Goal: Task Accomplishment & Management: Manage account settings

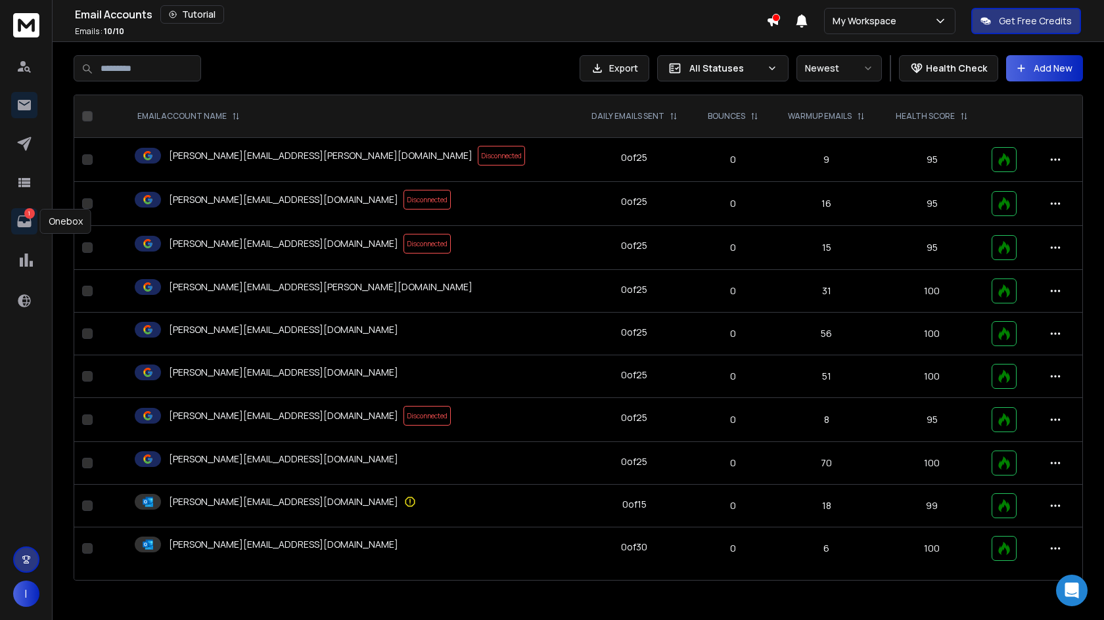
click at [31, 222] on icon at bounding box center [24, 222] width 16 height 16
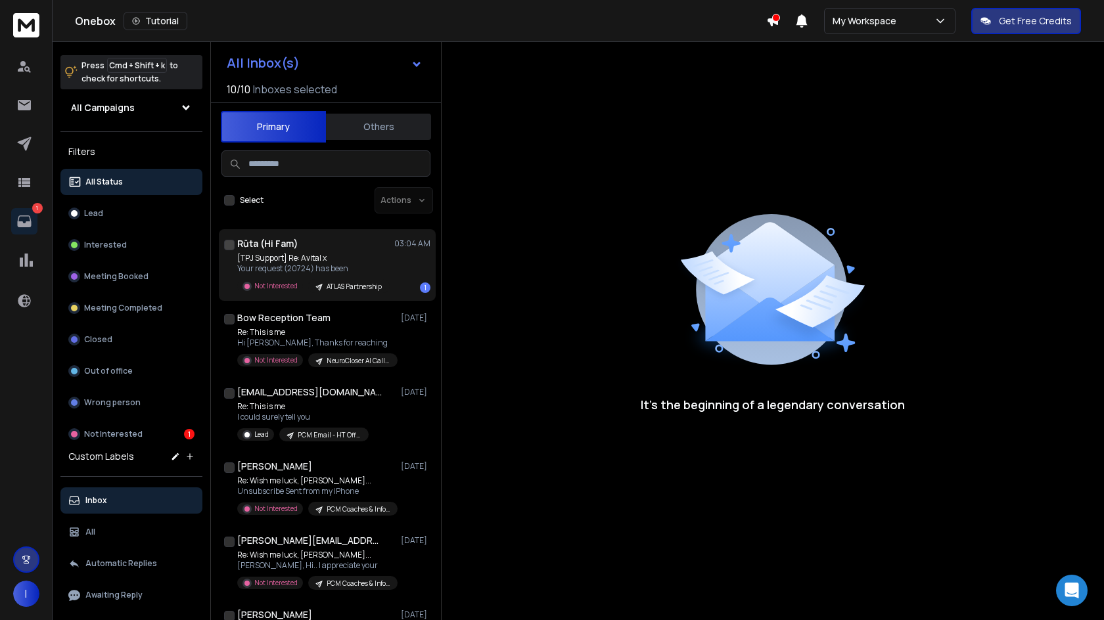
click at [261, 268] on p "Your request (20724) has been" at bounding box center [313, 269] width 152 height 11
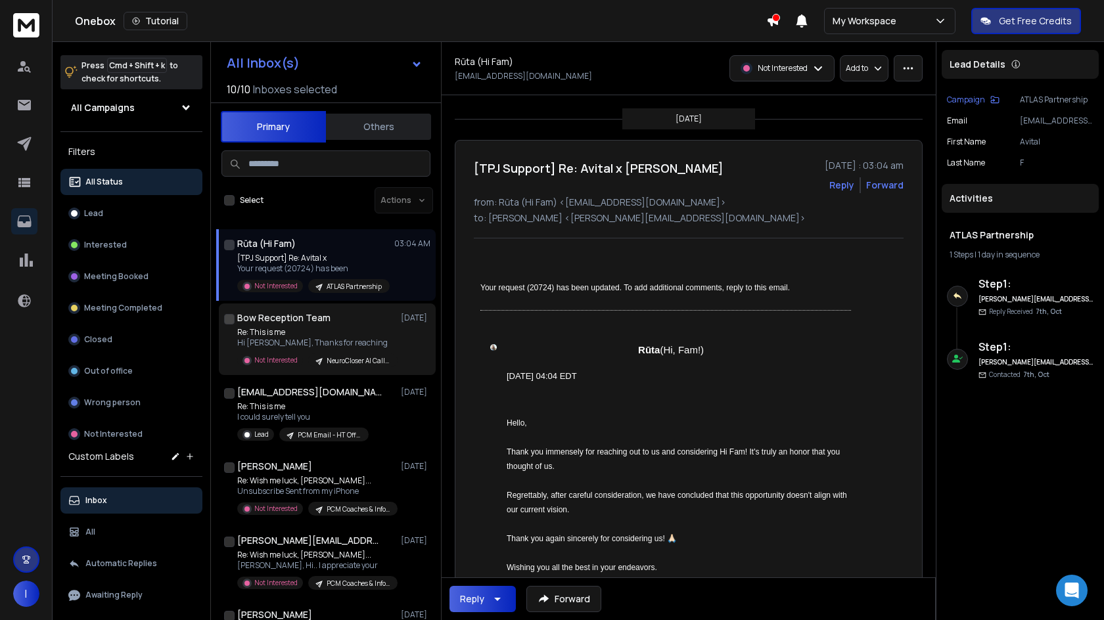
click at [310, 324] on h1 "Bow Reception Team" at bounding box center [283, 317] width 93 height 13
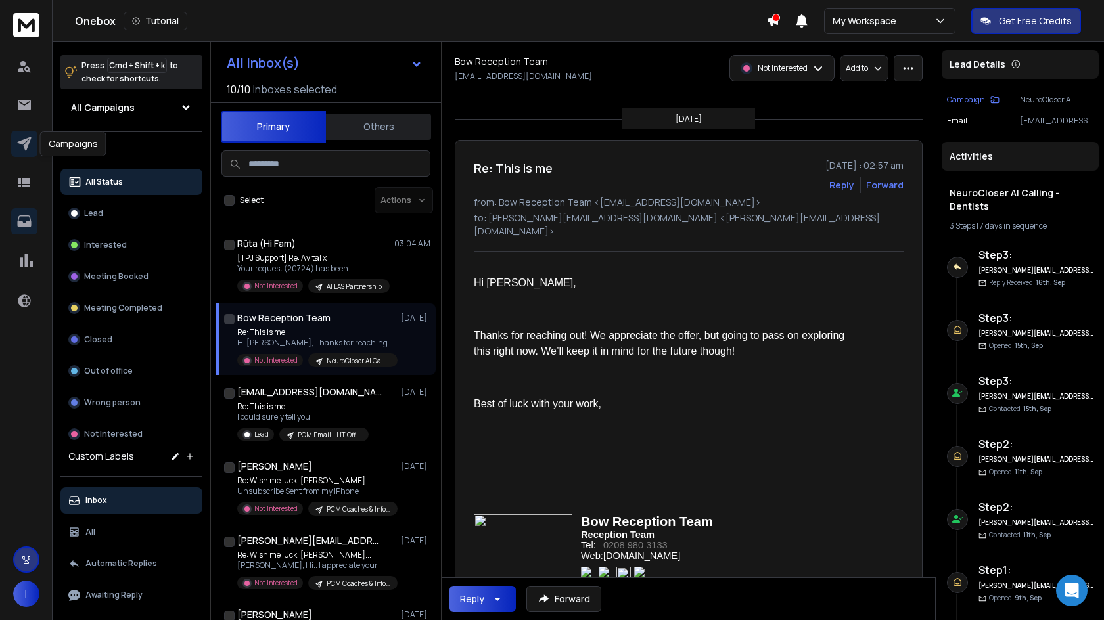
click at [30, 141] on icon at bounding box center [24, 144] width 16 height 16
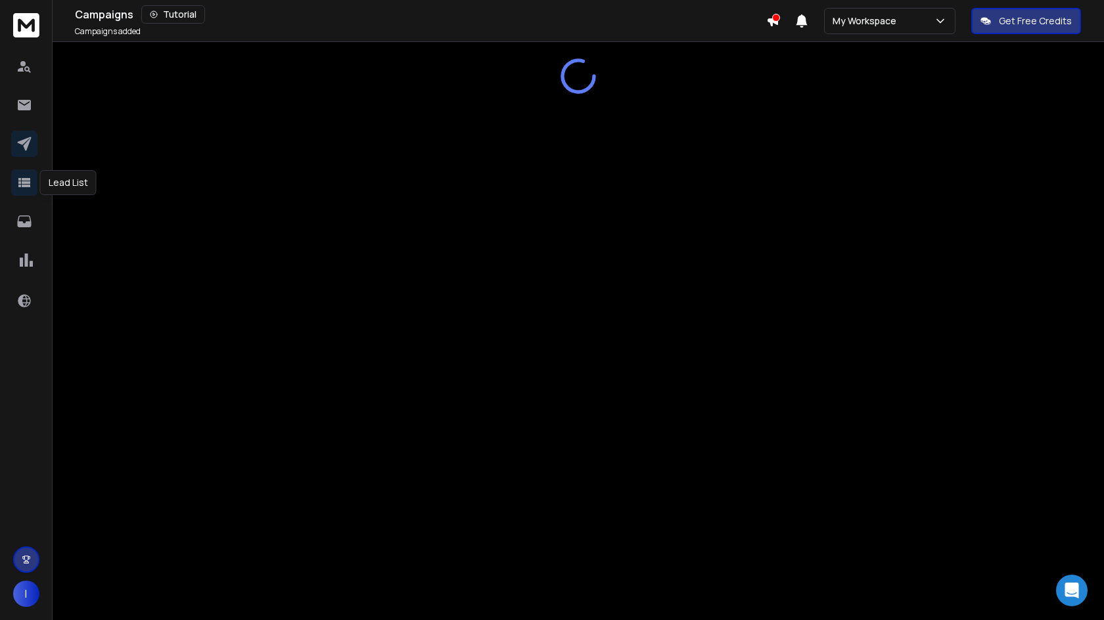
click at [34, 193] on link at bounding box center [24, 183] width 26 height 26
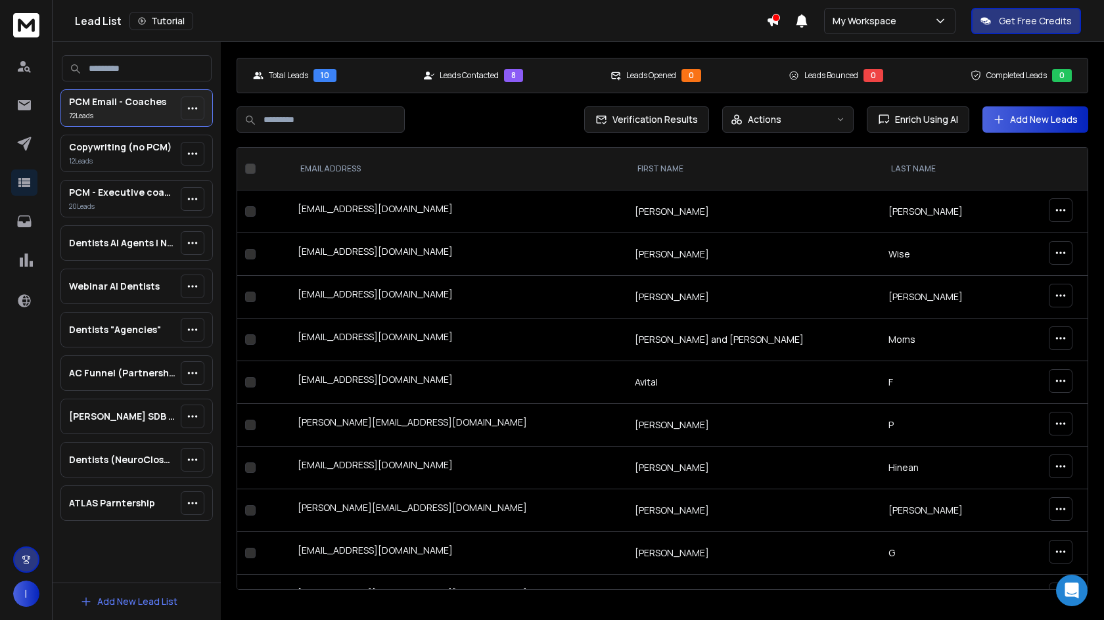
click at [111, 497] on p "ATLAS Parntership" at bounding box center [112, 503] width 86 height 13
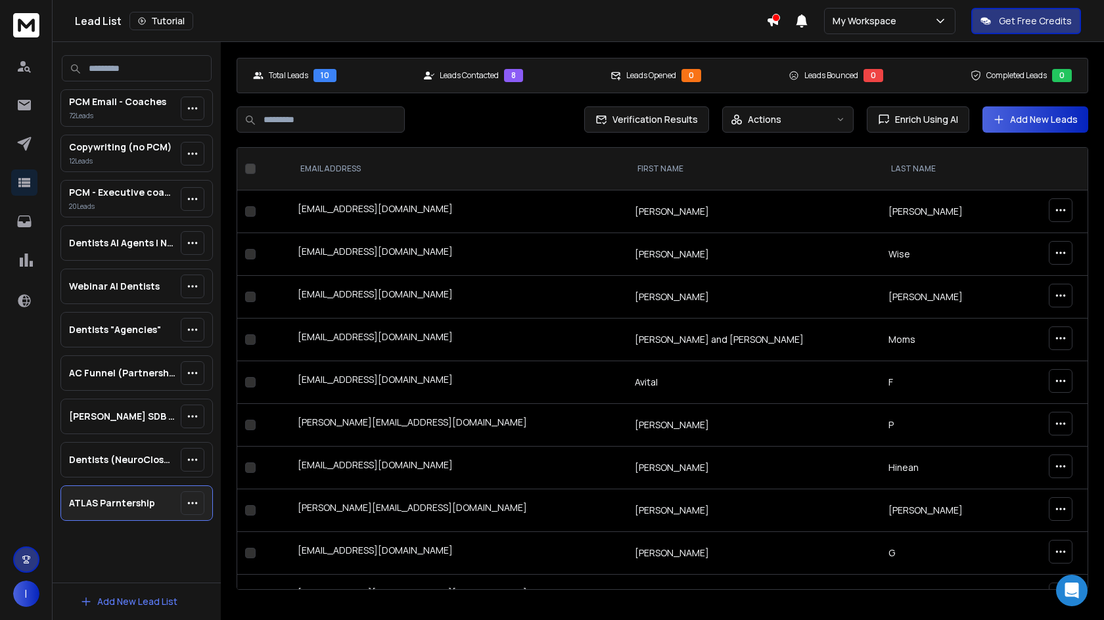
click at [993, 114] on div "ReferralStack Unlock AI-powered affiliate growth Lifetime Deals available! Clai…" at bounding box center [552, 310] width 1104 height 620
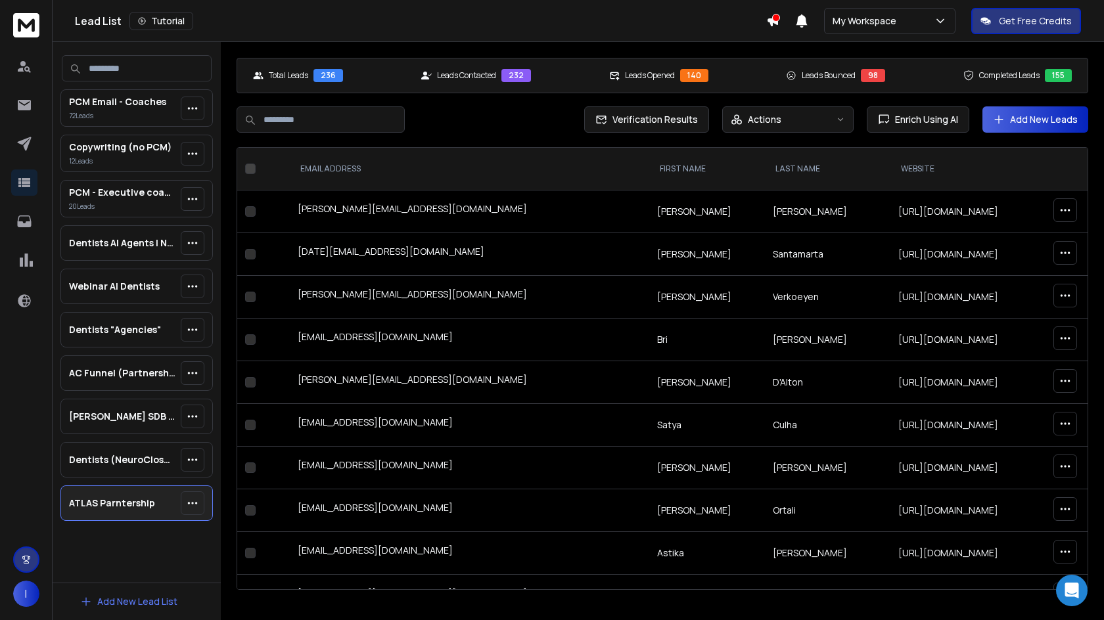
click at [1009, 120] on link "Add New Leads" at bounding box center [1035, 119] width 85 height 13
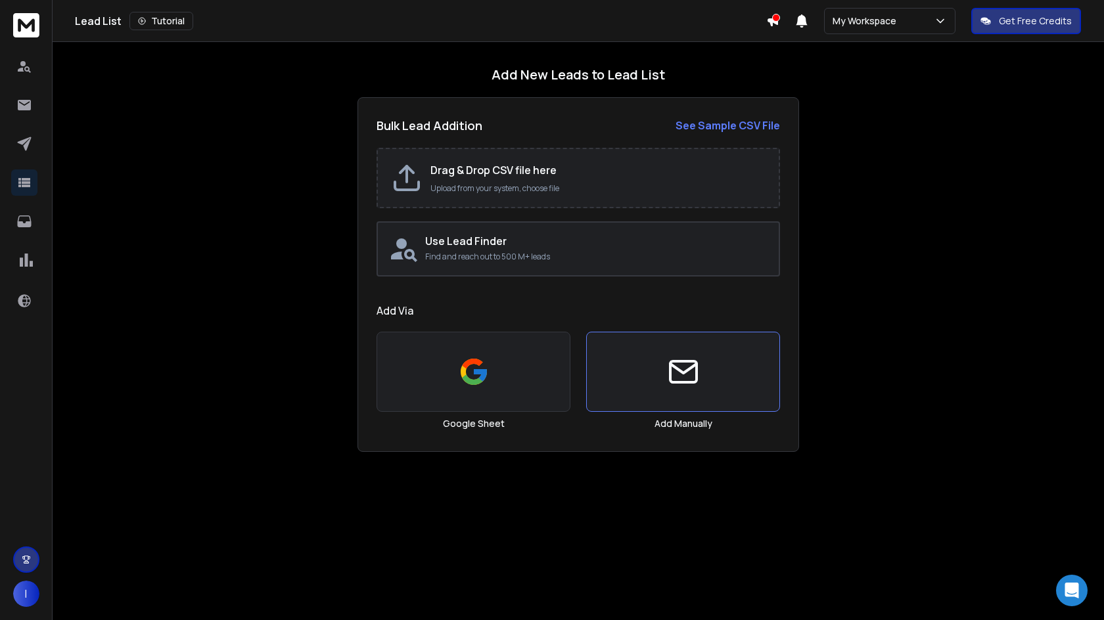
click at [657, 357] on div at bounding box center [683, 372] width 194 height 80
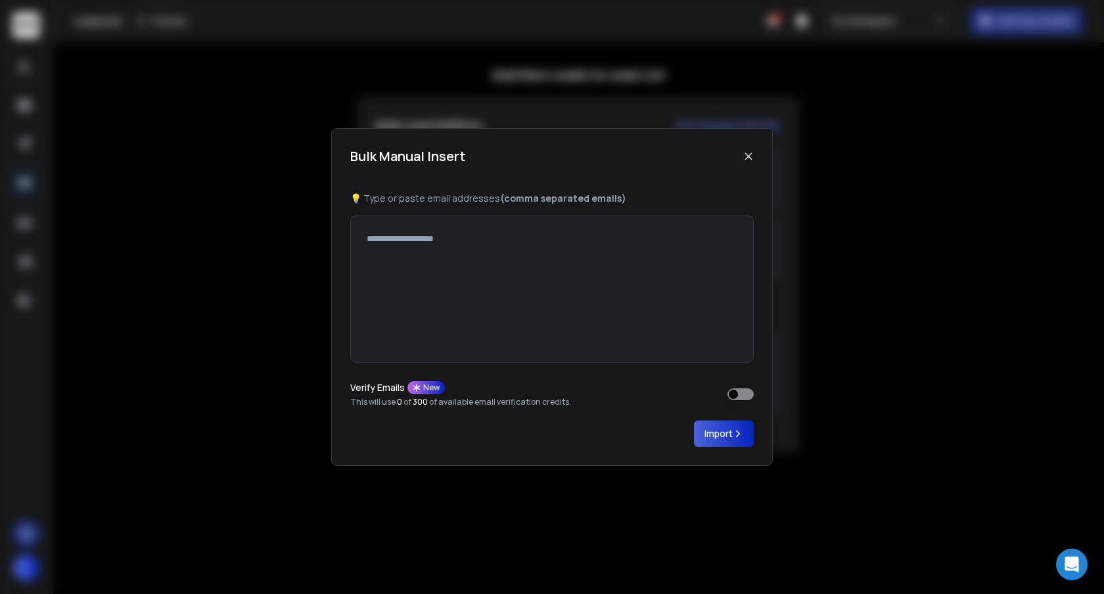
click at [584, 308] on textarea at bounding box center [551, 289] width 403 height 147
paste textarea "**********"
click at [478, 318] on textarea "**********" at bounding box center [551, 289] width 403 height 147
paste textarea "**********"
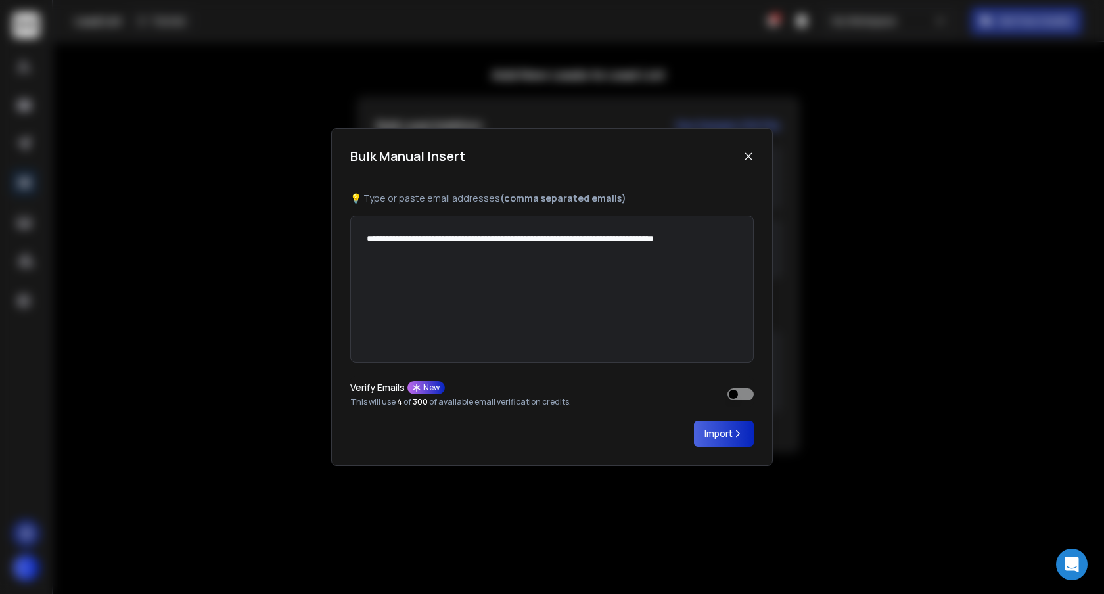
paste textarea "**********"
type textarea "**********"
click at [742, 443] on button "Import" at bounding box center [724, 434] width 60 height 26
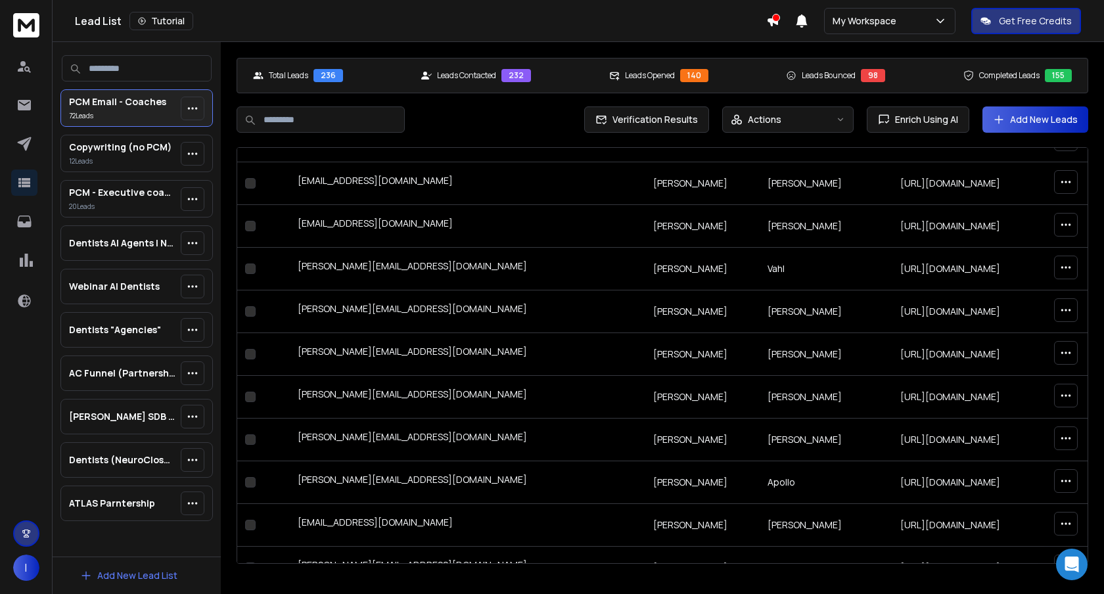
scroll to position [8180, 0]
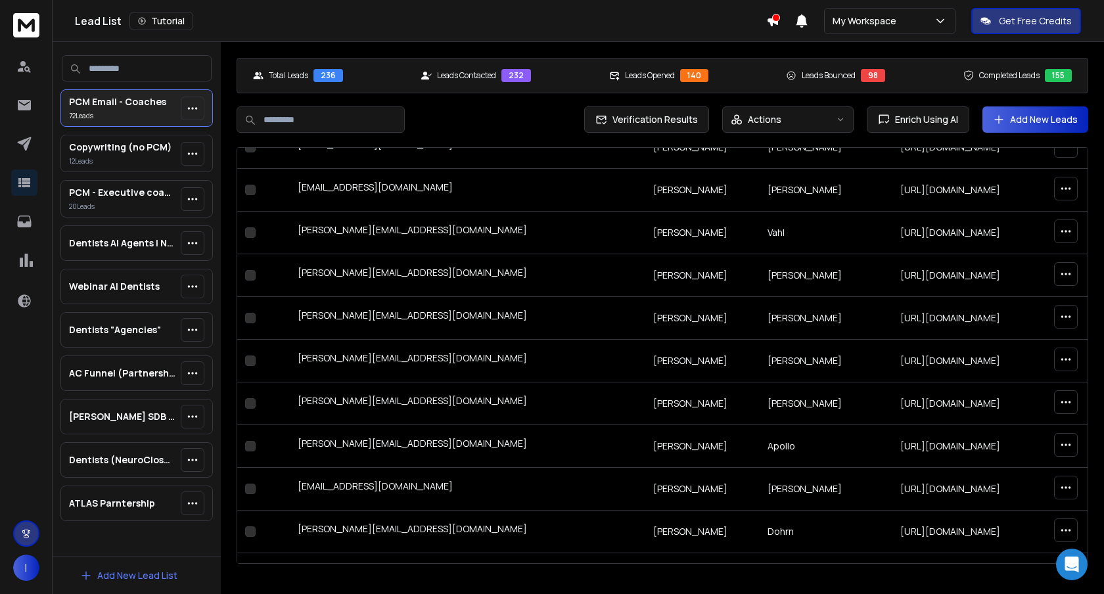
click at [112, 504] on p "ATLAS Parntership" at bounding box center [112, 503] width 86 height 13
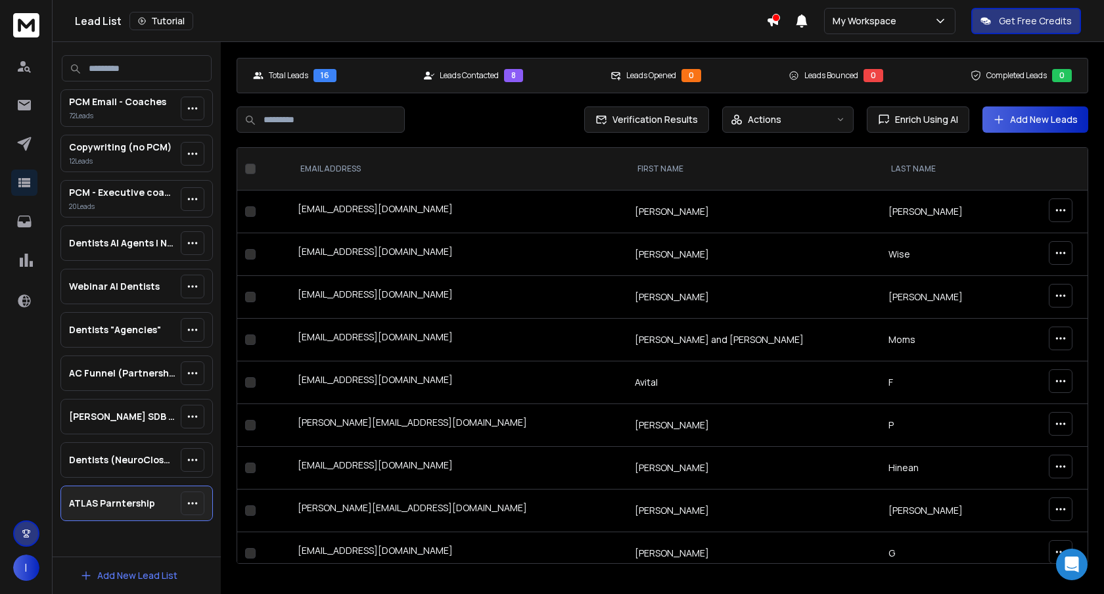
scroll to position [321, 0]
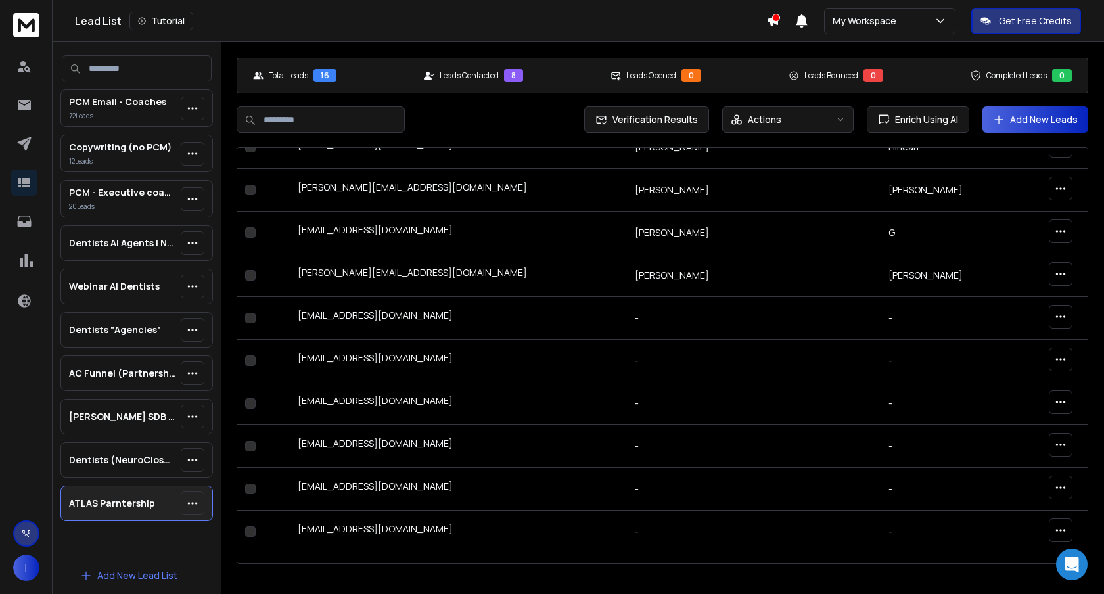
click at [566, 313] on div "sage@vo2maxproductions.com" at bounding box center [458, 318] width 321 height 18
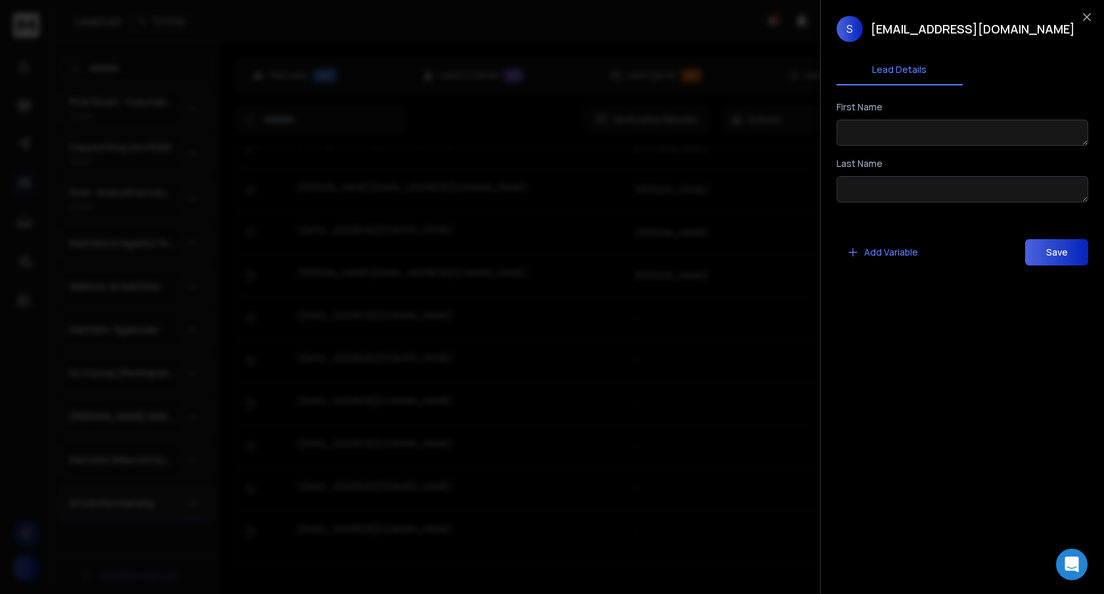
click at [942, 123] on textarea at bounding box center [963, 133] width 252 height 26
type textarea "****"
type textarea "*"
click at [1069, 262] on button "Save" at bounding box center [1056, 252] width 63 height 26
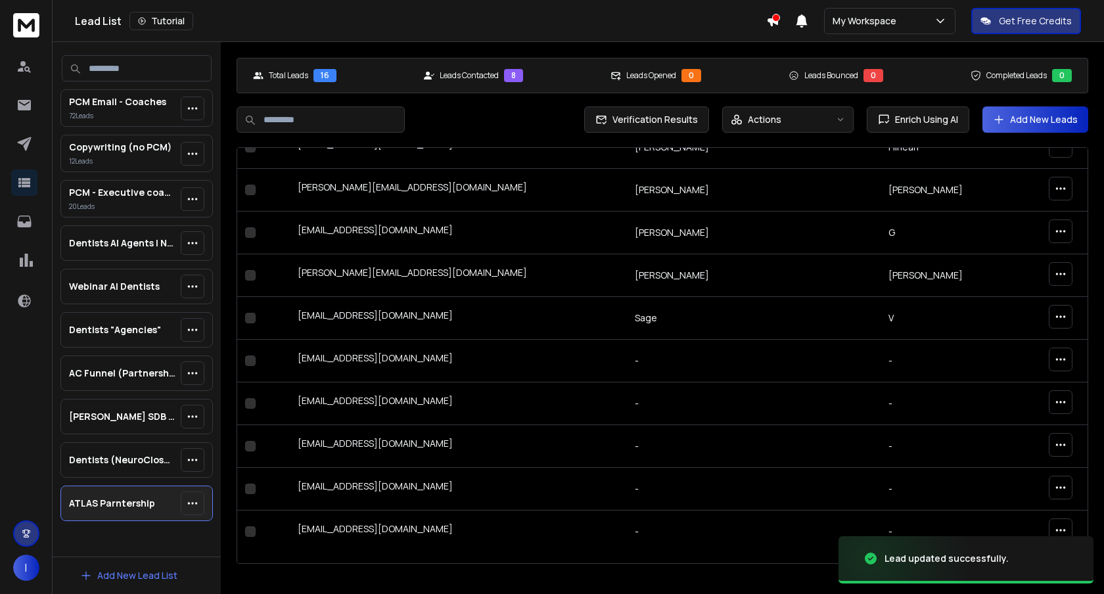
click at [422, 368] on div "jamesdunne@outloudtalent.com" at bounding box center [458, 361] width 321 height 18
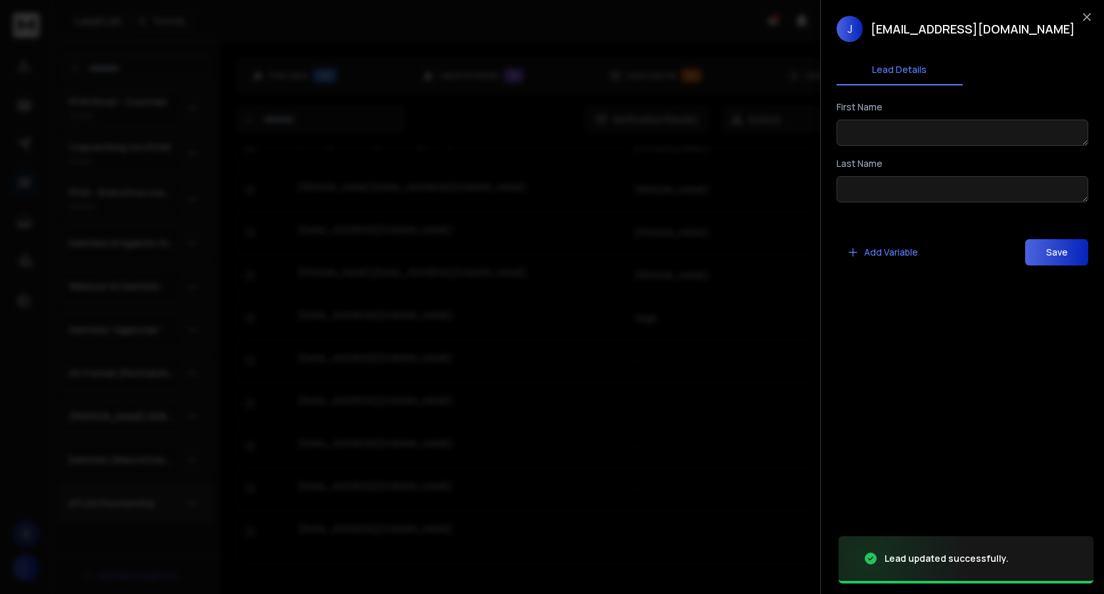
click at [897, 122] on textarea at bounding box center [963, 133] width 252 height 26
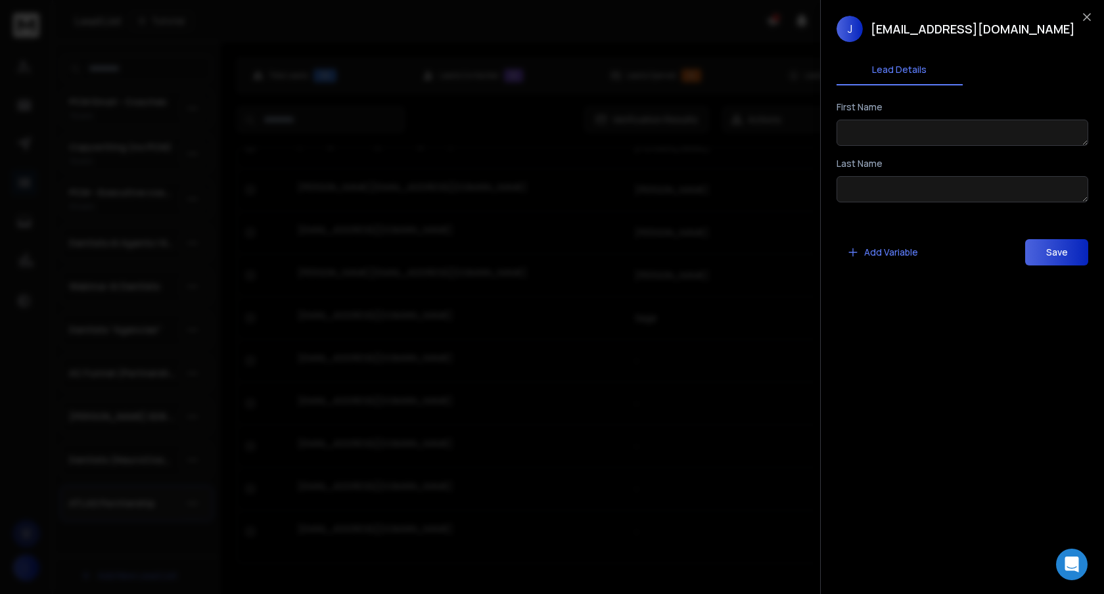
type textarea "*"
type textarea "*****"
click at [1039, 248] on button "Save" at bounding box center [1056, 252] width 63 height 26
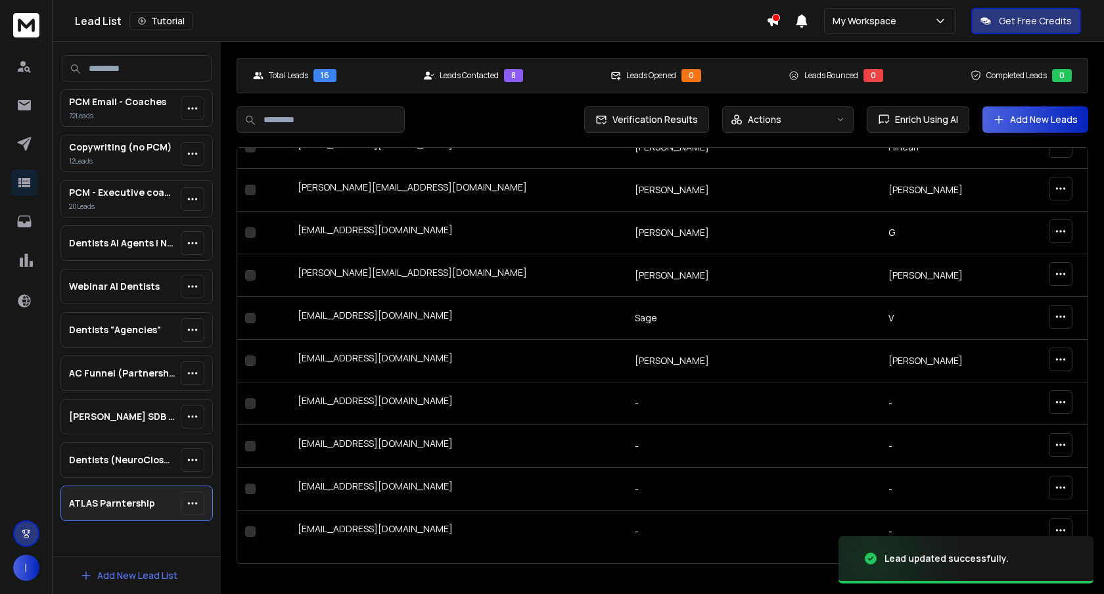
click at [572, 409] on div "support@strengthrunning.com" at bounding box center [458, 403] width 321 height 18
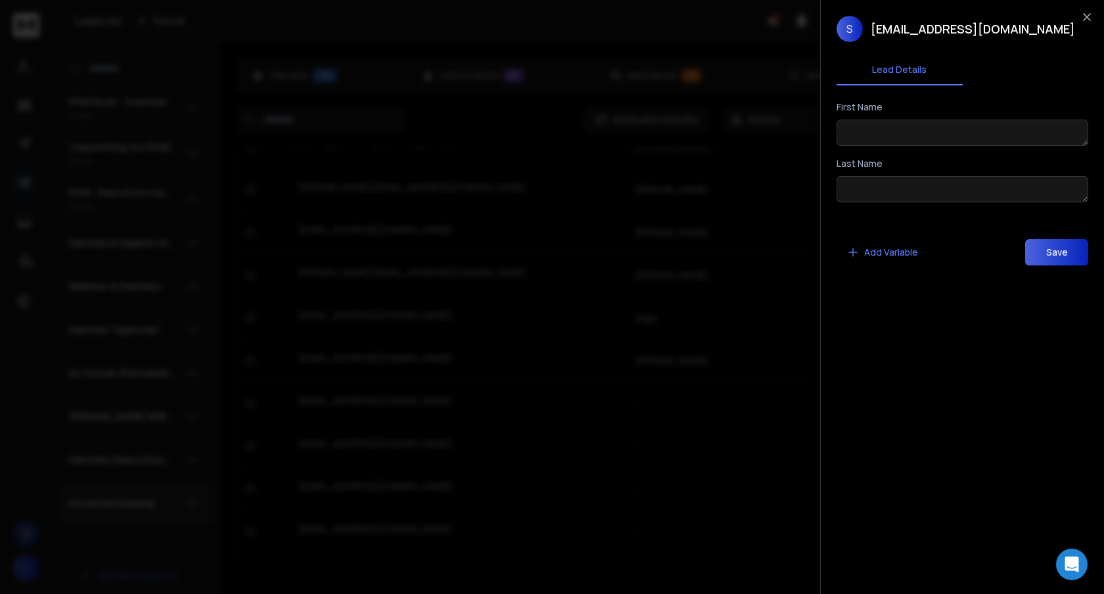
click at [712, 317] on div at bounding box center [552, 297] width 1104 height 594
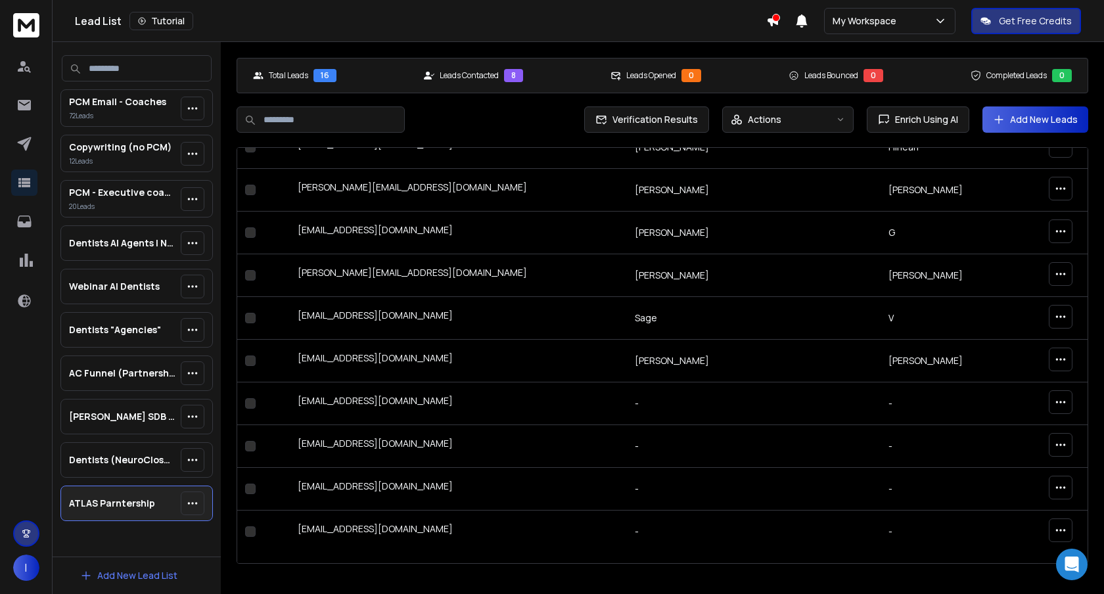
click at [710, 407] on td "-" at bounding box center [754, 403] width 254 height 43
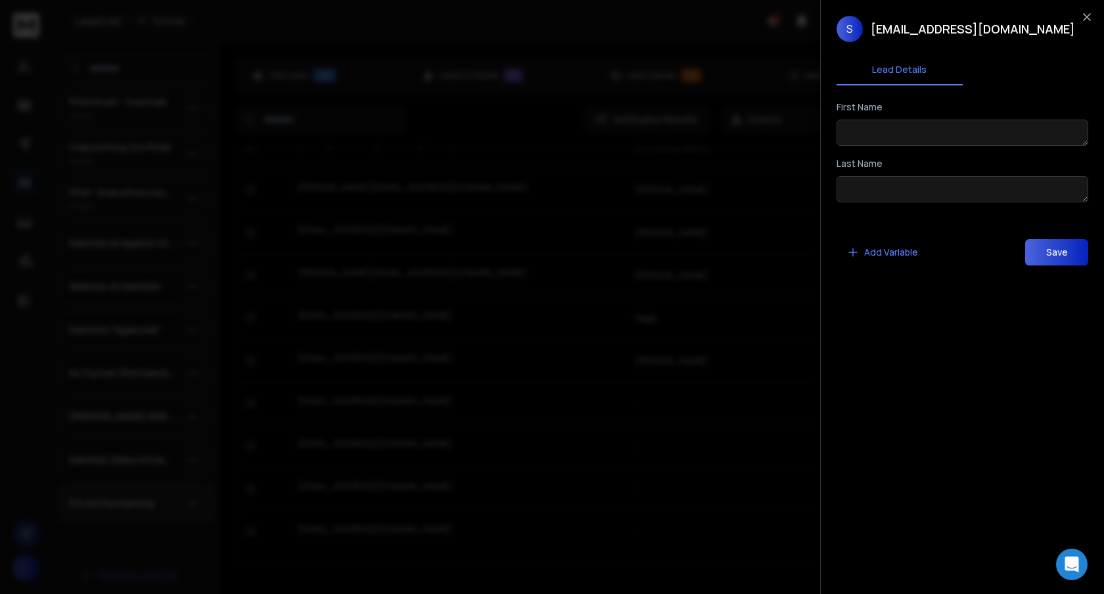
click at [935, 126] on textarea at bounding box center [963, 133] width 252 height 26
type textarea "*****"
type textarea "**********"
click at [1061, 247] on button "Save" at bounding box center [1056, 252] width 63 height 26
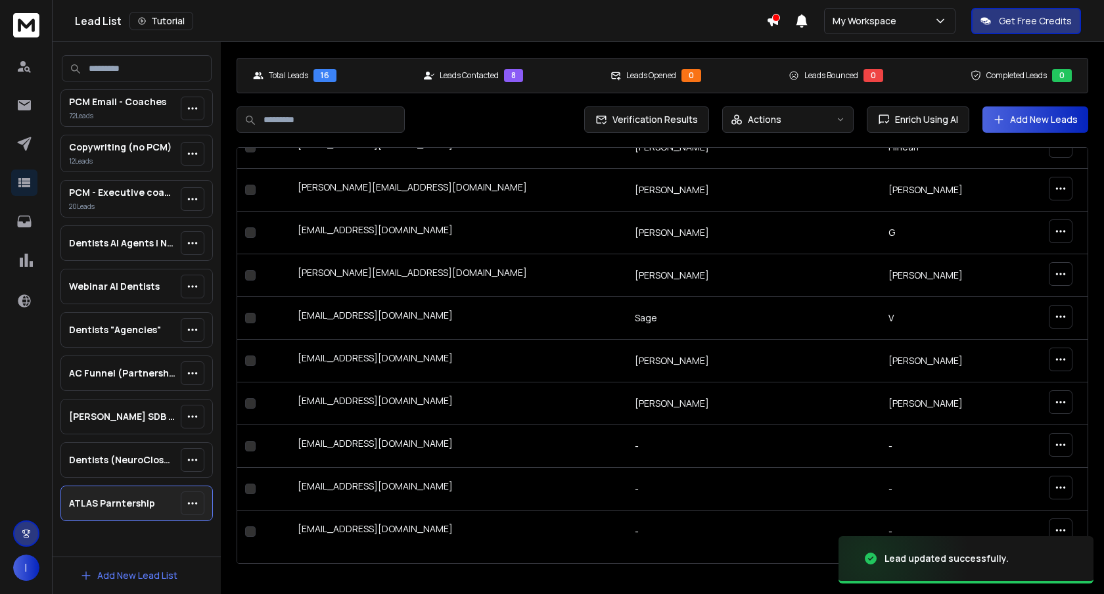
click at [465, 453] on div "ben@benparkes.com" at bounding box center [458, 446] width 321 height 18
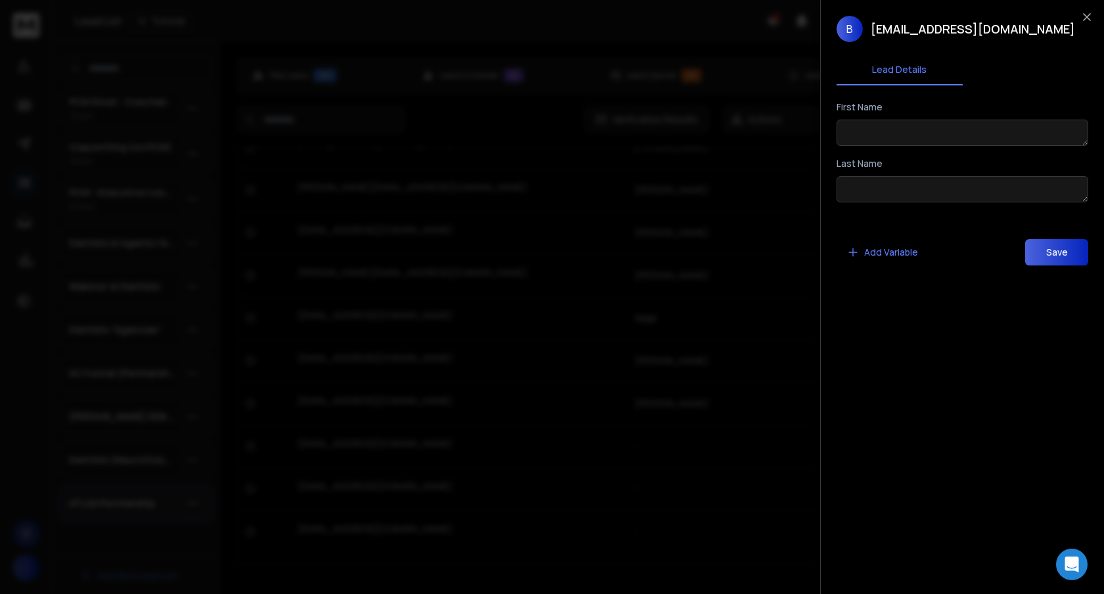
click at [957, 111] on div "First Name" at bounding box center [963, 109] width 252 height 12
click at [948, 126] on textarea at bounding box center [963, 133] width 252 height 26
type textarea "***"
type textarea "******"
click at [1038, 248] on button "Save" at bounding box center [1056, 252] width 63 height 26
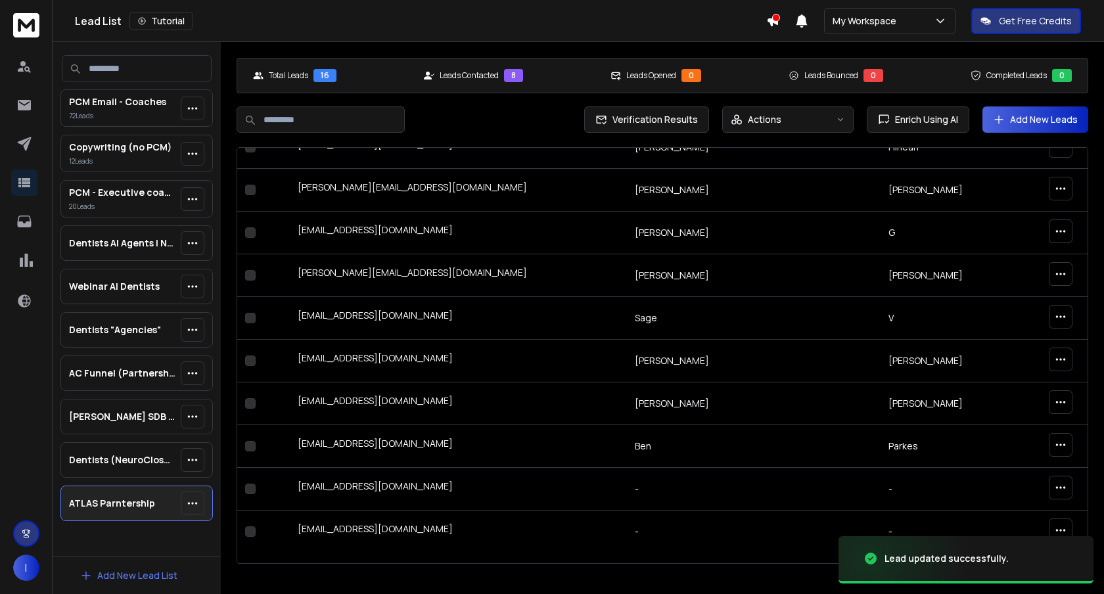
click at [618, 476] on td "info@passmyinterview.com" at bounding box center [458, 489] width 337 height 43
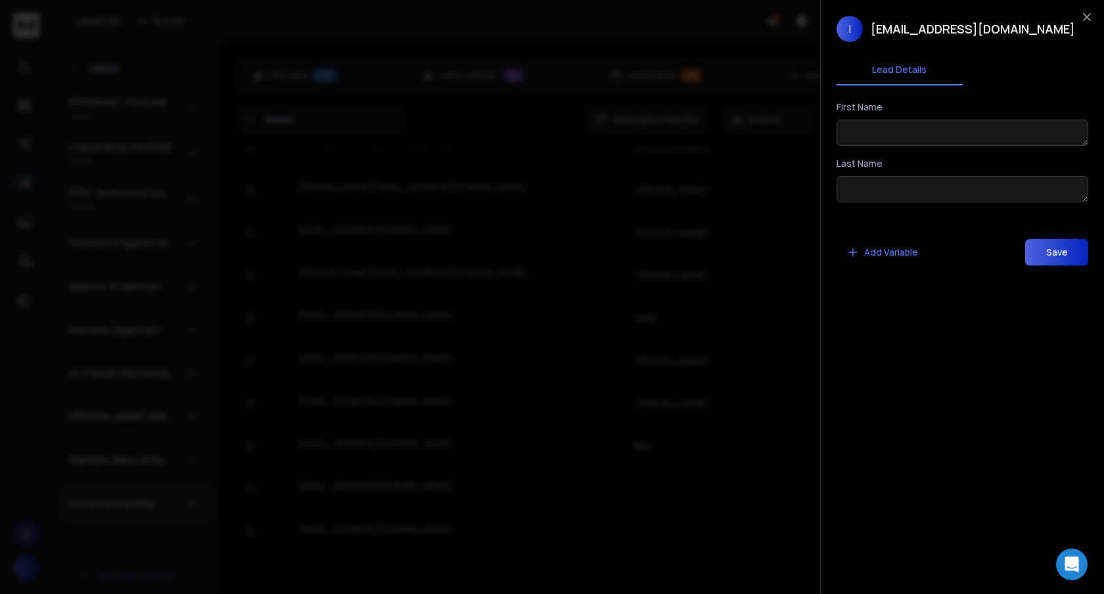
click at [927, 140] on textarea at bounding box center [963, 133] width 252 height 26
type textarea "*******"
paste textarea "******"
type textarea "******"
click at [1046, 258] on button "Save" at bounding box center [1056, 252] width 63 height 26
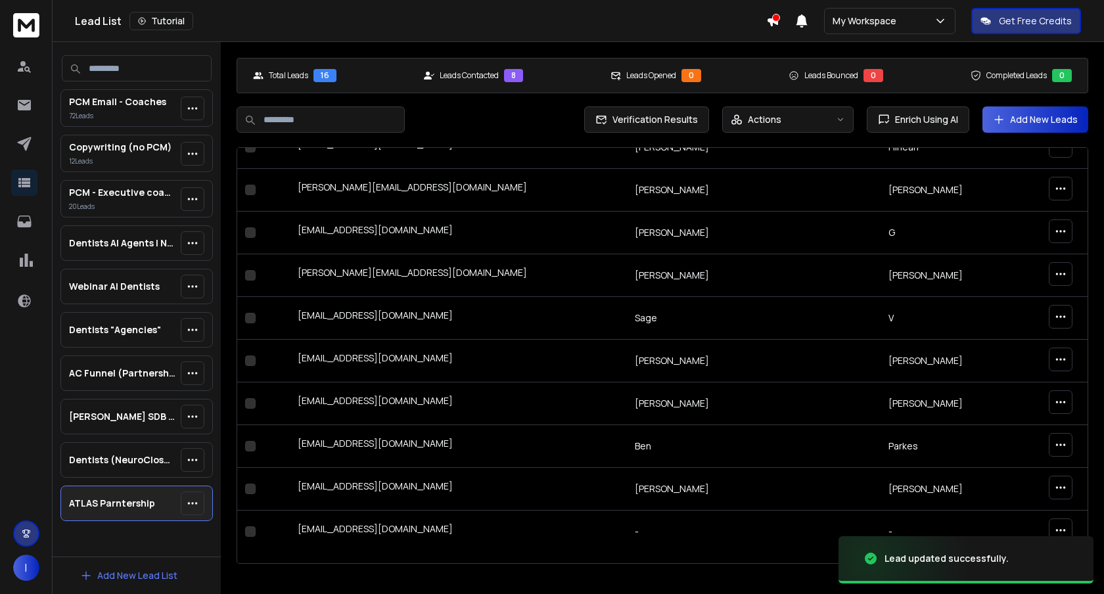
click at [588, 531] on div "alextheanalystyt@gmail.com" at bounding box center [458, 531] width 321 height 18
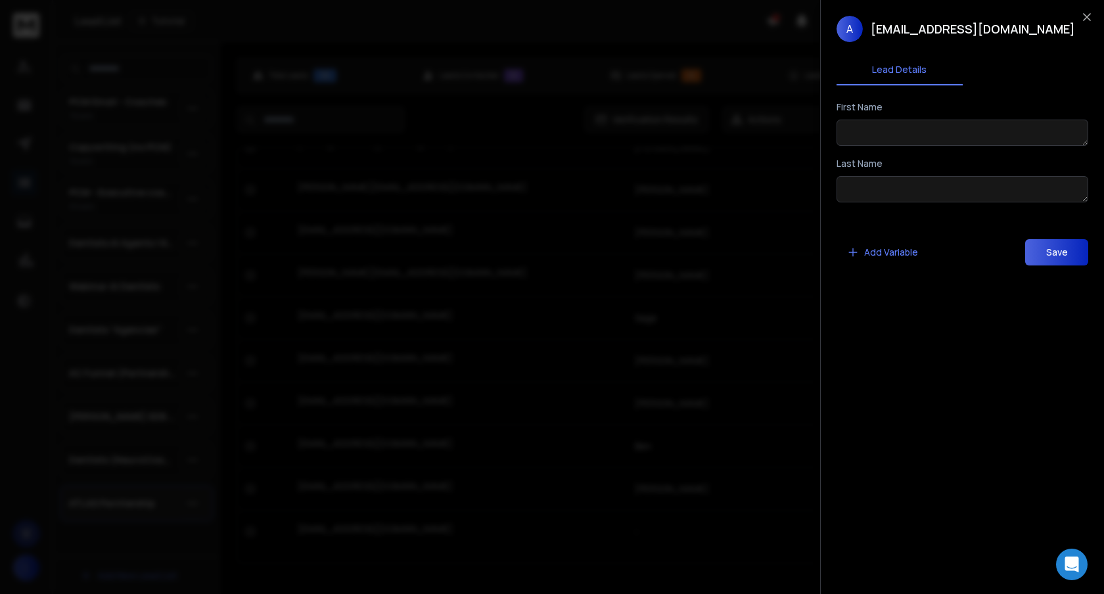
click at [917, 138] on textarea at bounding box center [963, 133] width 252 height 26
type textarea "****"
paste textarea "*******"
type textarea "*******"
click at [1054, 250] on button "Save" at bounding box center [1056, 252] width 63 height 26
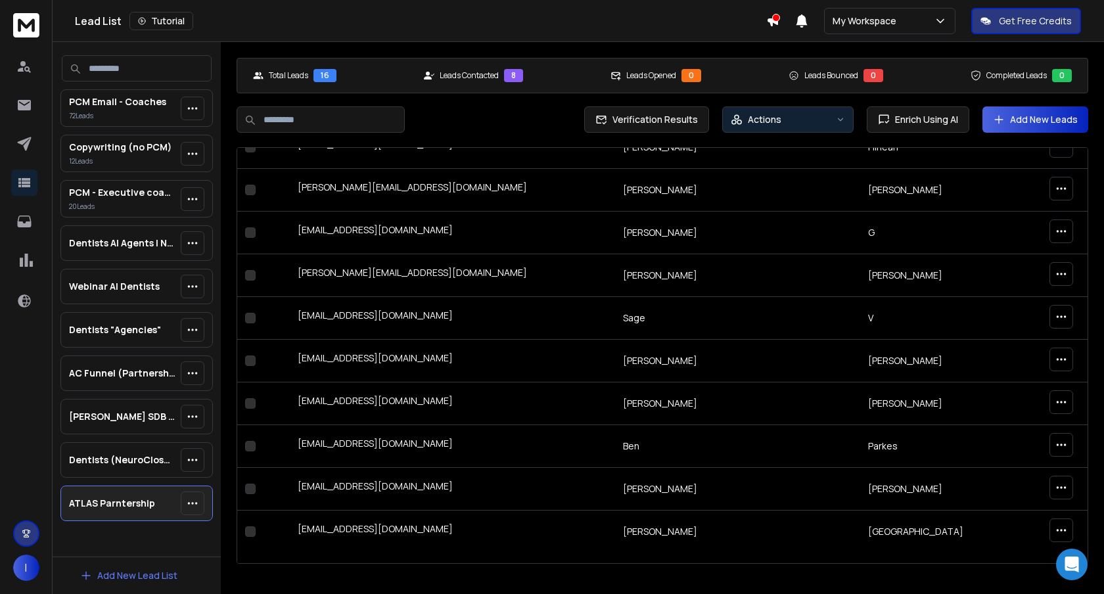
click at [760, 125] on p "Actions" at bounding box center [765, 119] width 34 height 13
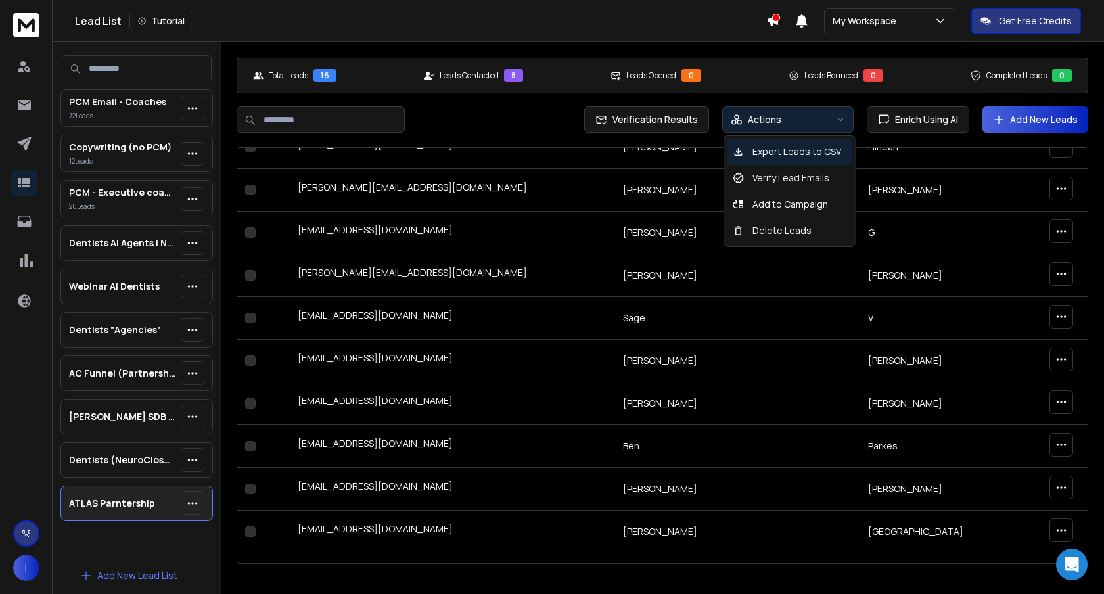
click at [759, 124] on p "Actions" at bounding box center [765, 119] width 34 height 13
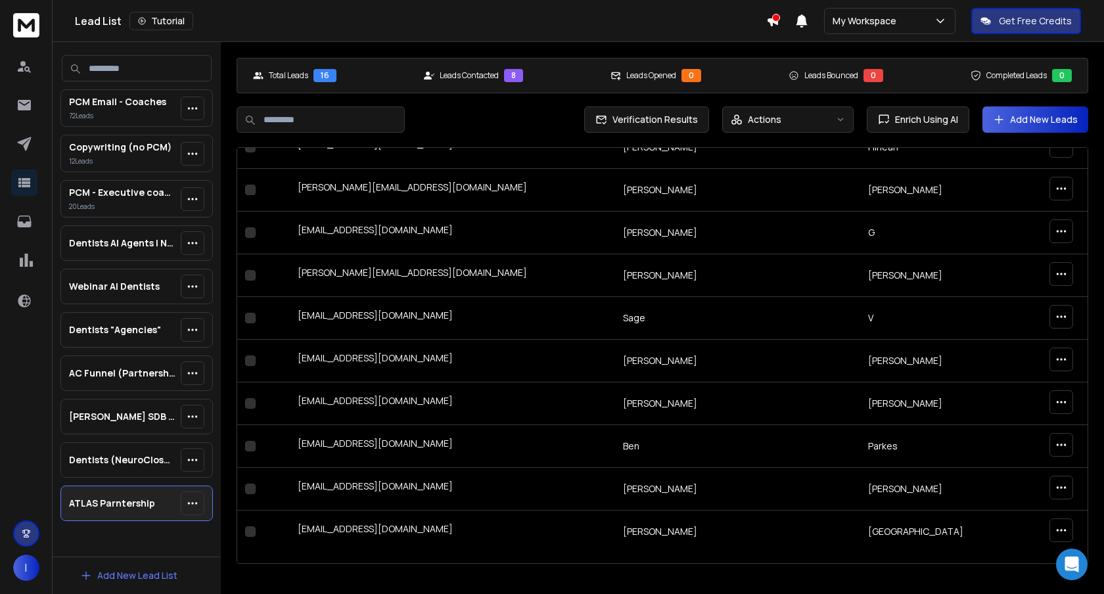
scroll to position [0, 0]
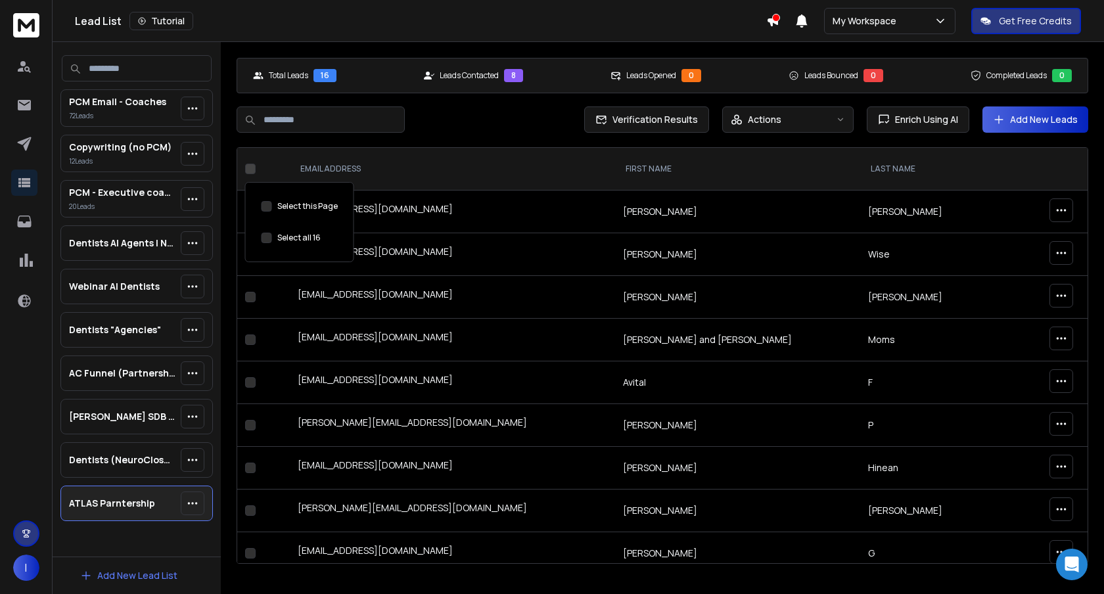
click at [249, 172] on button "Select this Page" at bounding box center [250, 169] width 11 height 11
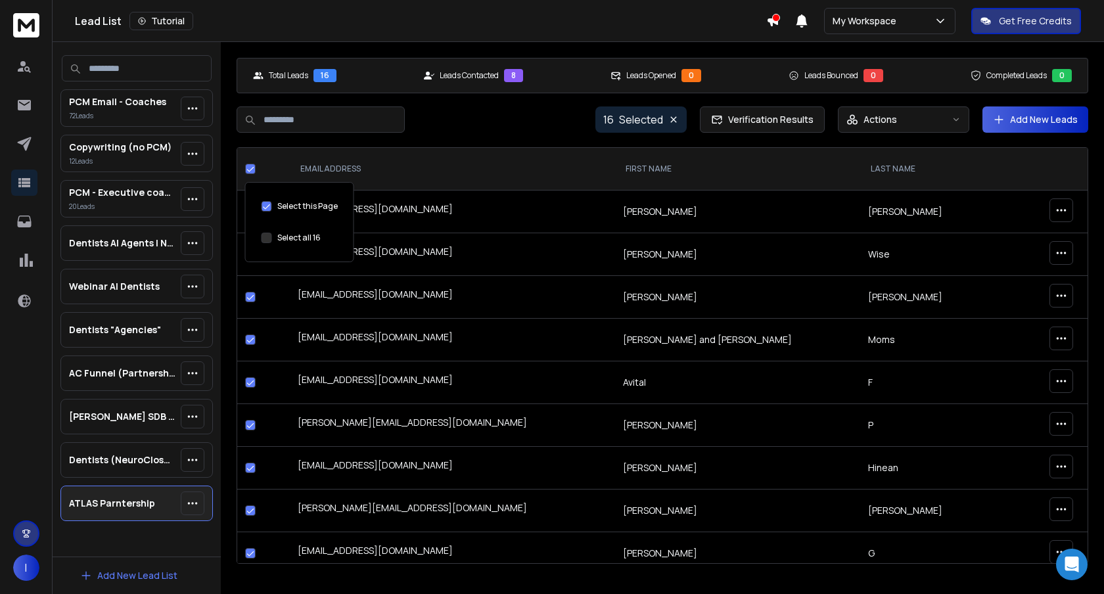
click at [267, 235] on button "Select this Page" at bounding box center [267, 238] width 11 height 11
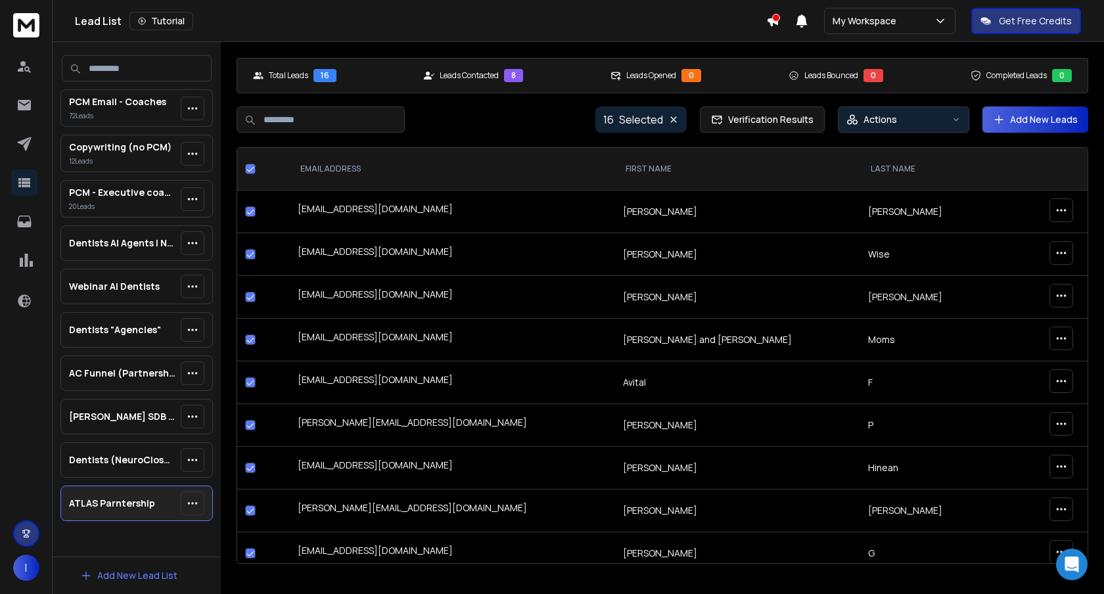
click at [933, 123] on div "Actions" at bounding box center [896, 119] width 100 height 13
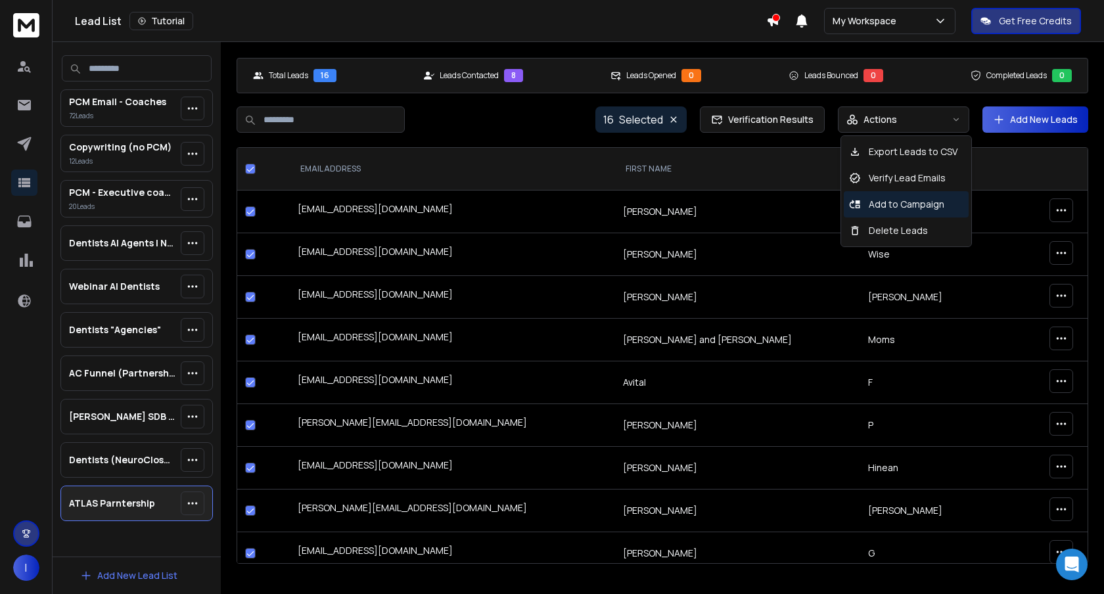
click at [897, 199] on p "Add to Campaign" at bounding box center [906, 204] width 81 height 18
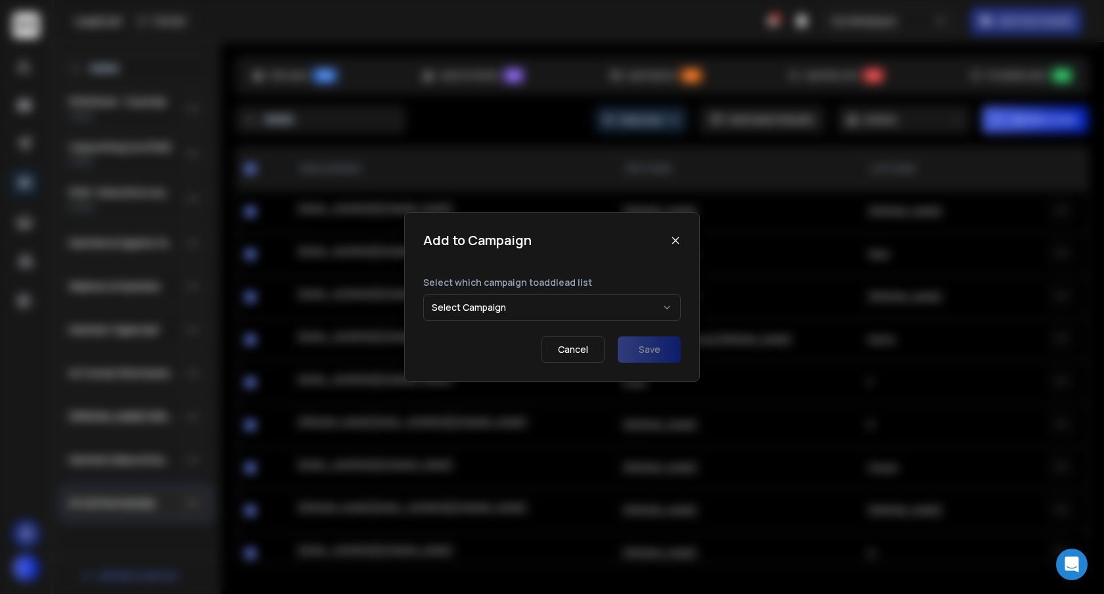
click at [571, 299] on button "Select Campaign" at bounding box center [552, 307] width 258 height 26
click at [568, 304] on button "Select Campaign" at bounding box center [552, 307] width 258 height 26
click at [561, 311] on button "Select Campaign" at bounding box center [552, 307] width 258 height 26
click at [671, 308] on icon "button" at bounding box center [667, 307] width 11 height 11
click at [660, 311] on button "Select Campaign" at bounding box center [552, 307] width 258 height 26
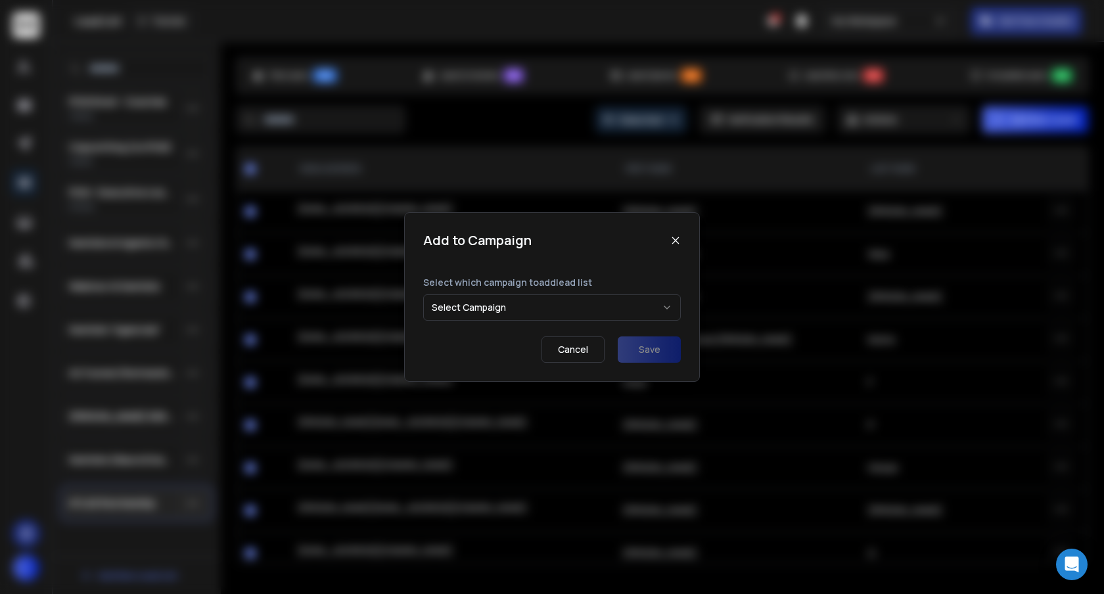
click at [660, 311] on button "Select Campaign" at bounding box center [552, 307] width 258 height 26
click at [628, 301] on button "Select Campaign" at bounding box center [552, 307] width 258 height 26
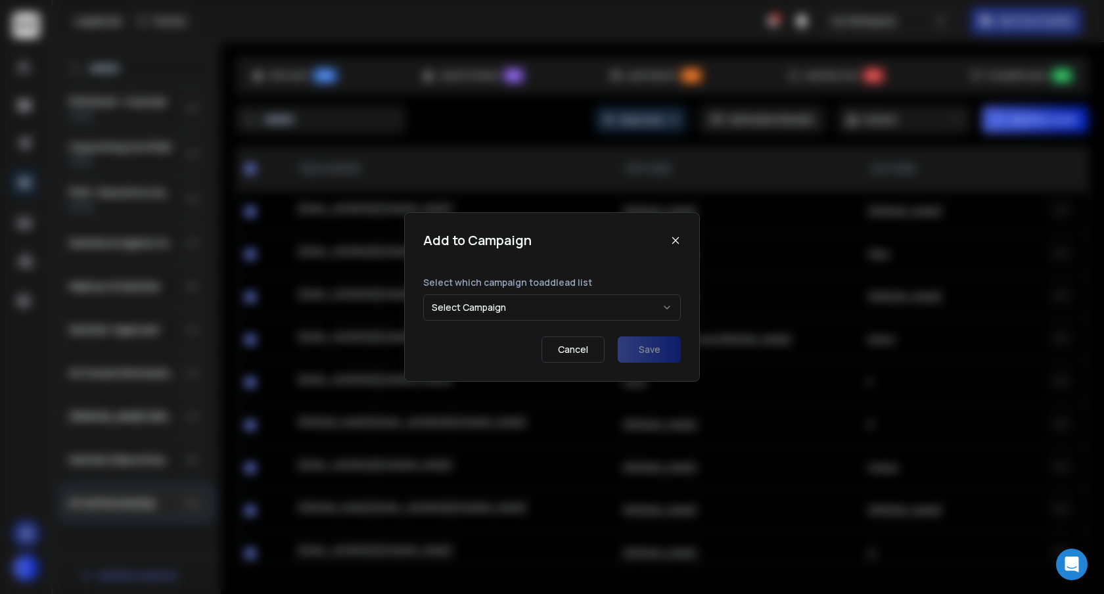
click at [575, 314] on button "Select Campaign" at bounding box center [552, 307] width 258 height 26
click at [647, 251] on div "Add to Campaign" at bounding box center [552, 253] width 258 height 45
click at [668, 241] on div "Add to Campaign" at bounding box center [552, 240] width 258 height 18
click at [675, 241] on icon at bounding box center [675, 240] width 7 height 7
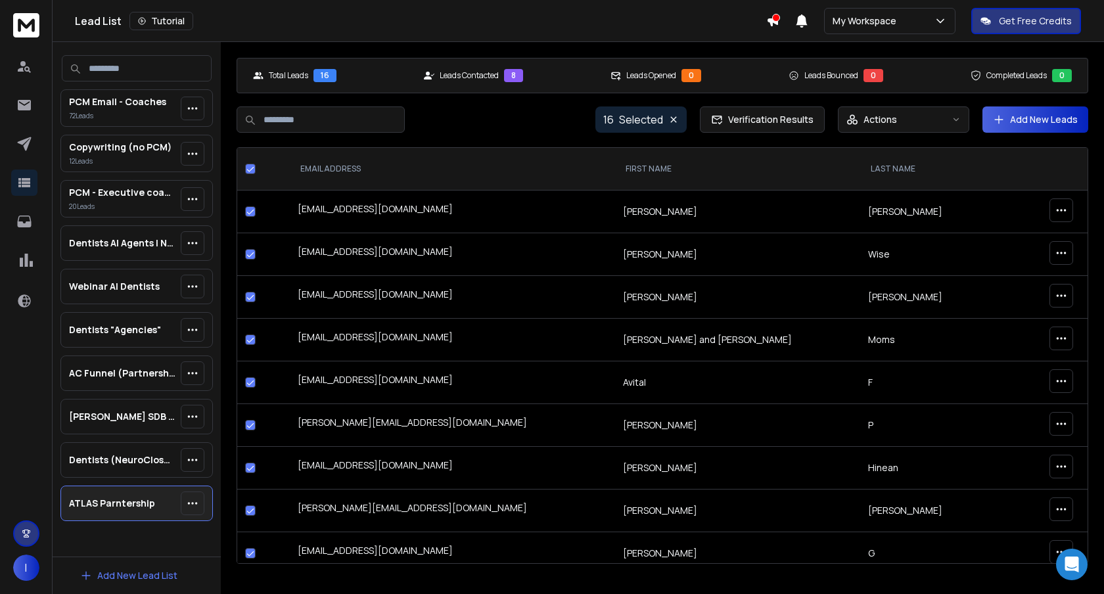
scroll to position [321, 0]
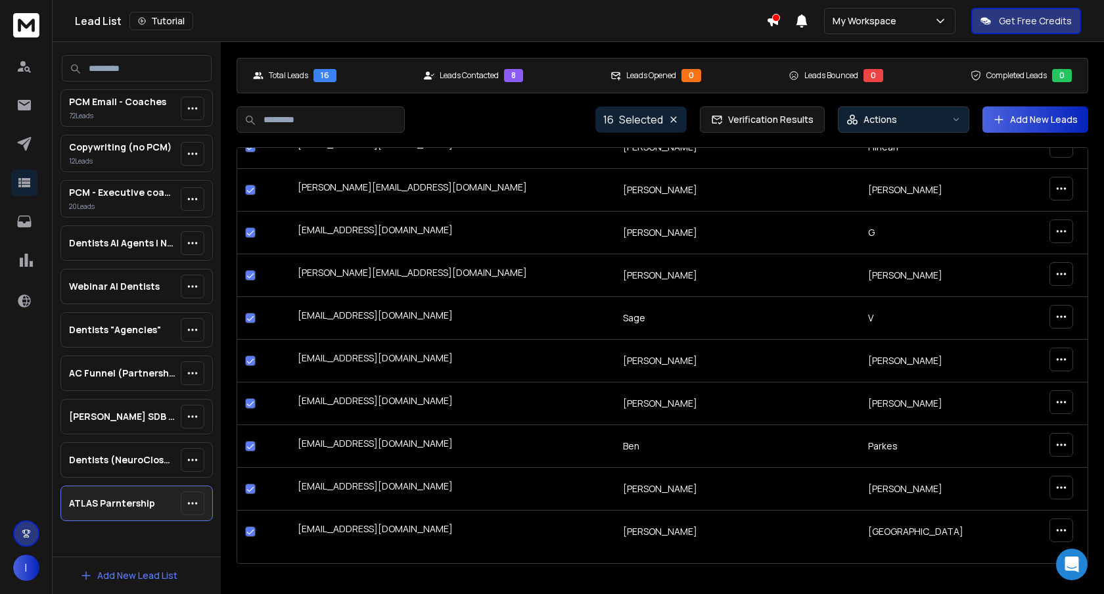
click at [896, 118] on p "Actions" at bounding box center [881, 119] width 34 height 13
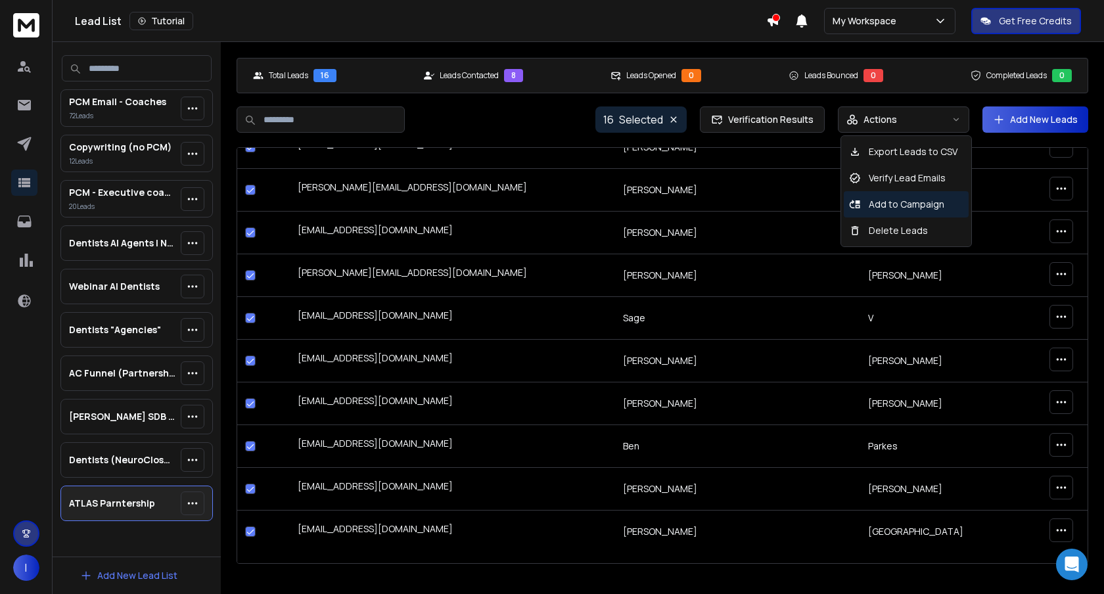
click at [893, 202] on p "Add to Campaign" at bounding box center [906, 204] width 81 height 18
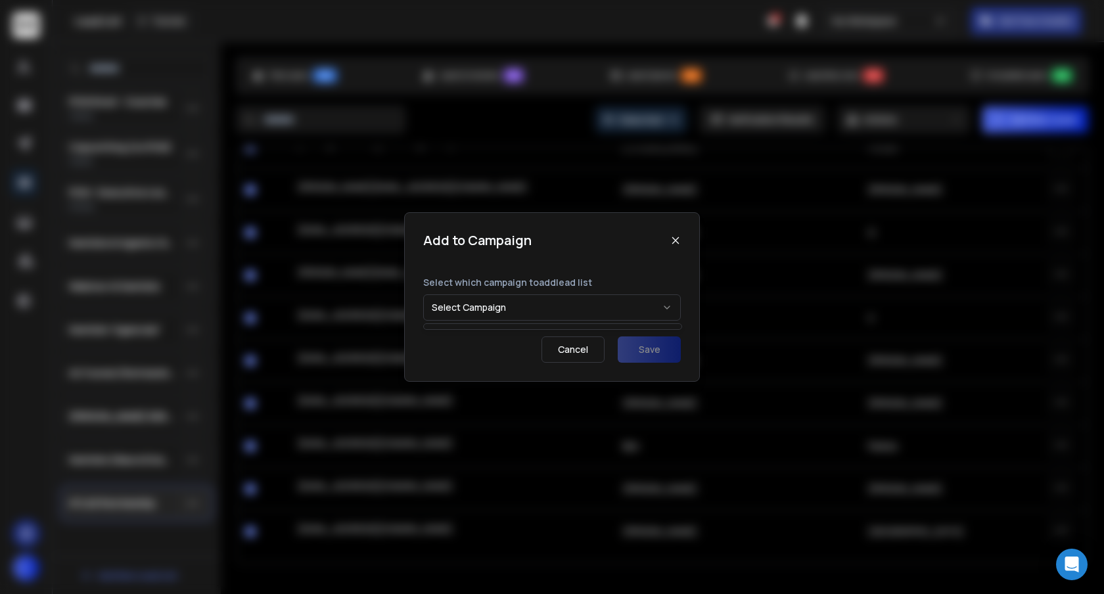
click at [623, 313] on button "Select Campaign" at bounding box center [552, 307] width 258 height 26
click at [679, 237] on icon at bounding box center [675, 240] width 11 height 11
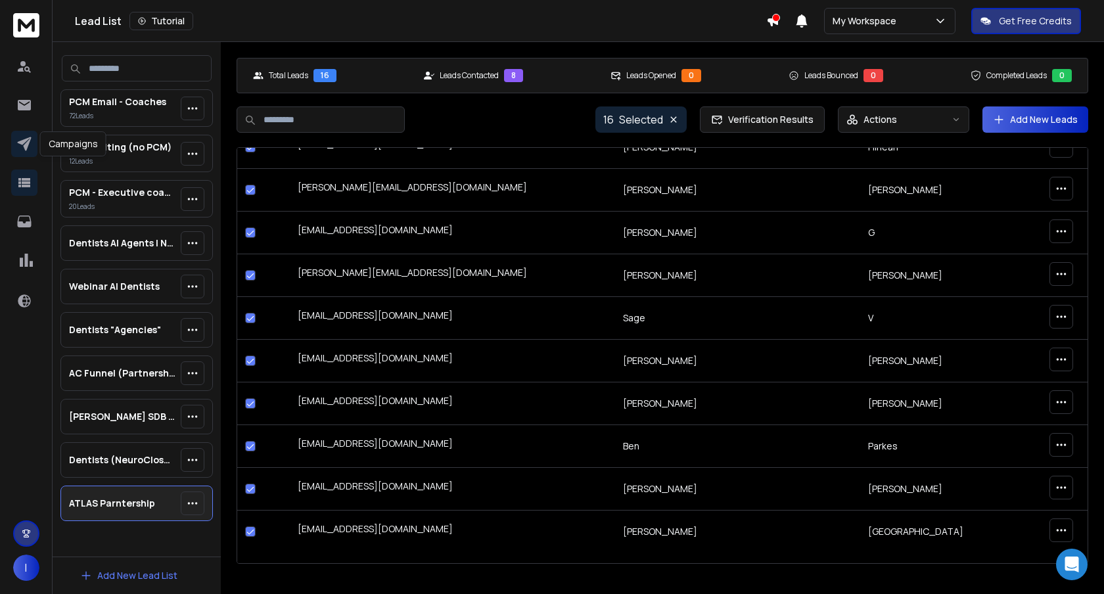
click at [29, 144] on icon at bounding box center [24, 144] width 16 height 16
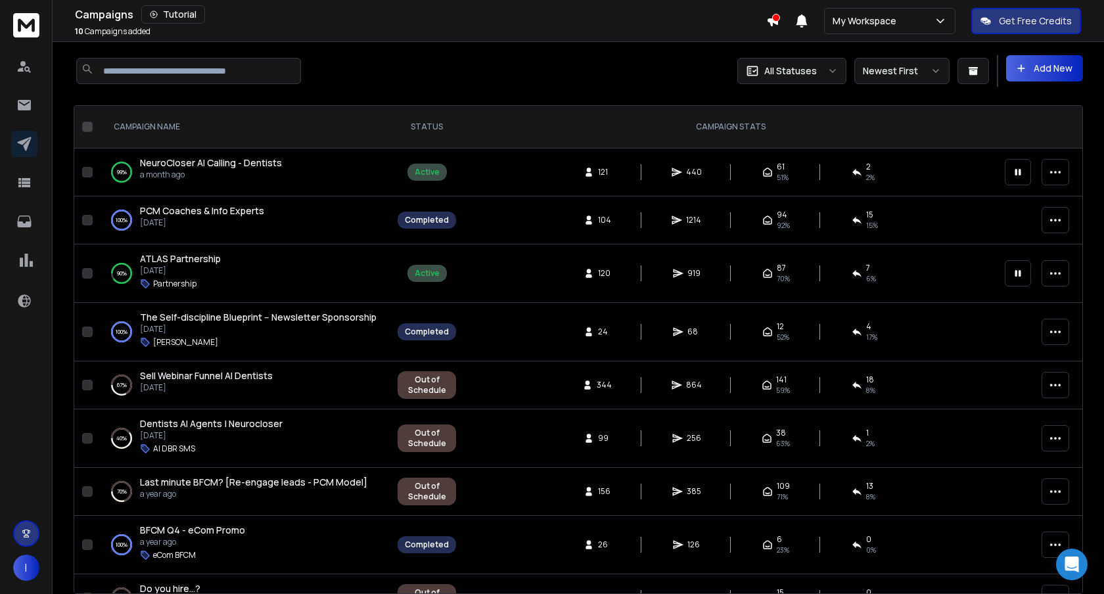
click at [214, 258] on span "ATLAS Partnership" at bounding box center [180, 258] width 81 height 12
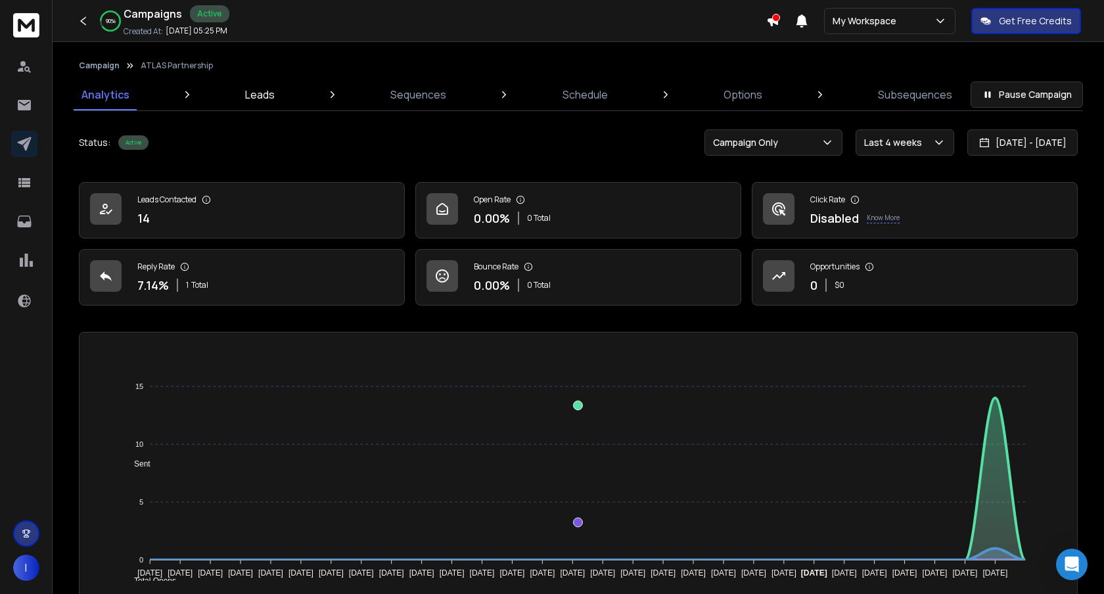
click at [275, 93] on link "Leads" at bounding box center [259, 95] width 45 height 32
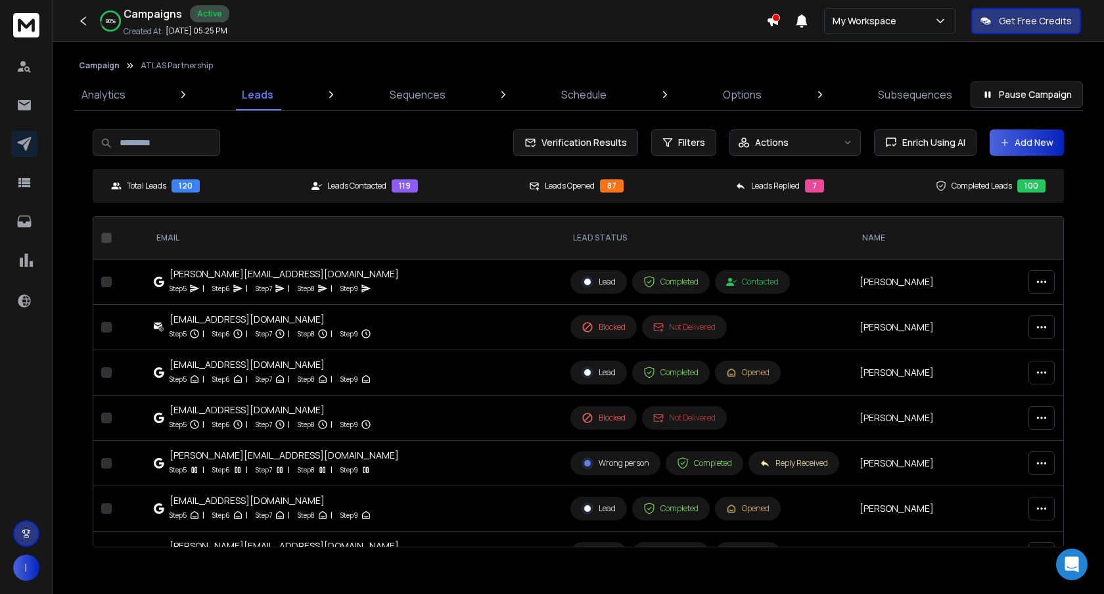
click at [1036, 145] on button "Add New" at bounding box center [1027, 142] width 74 height 26
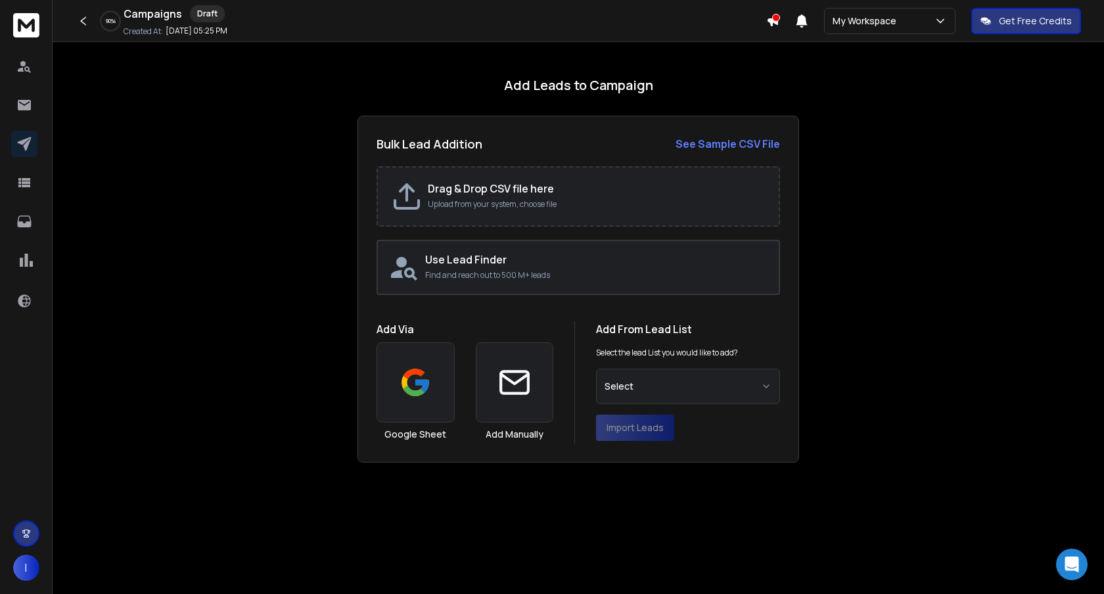
click at [658, 382] on button "Select" at bounding box center [688, 386] width 184 height 35
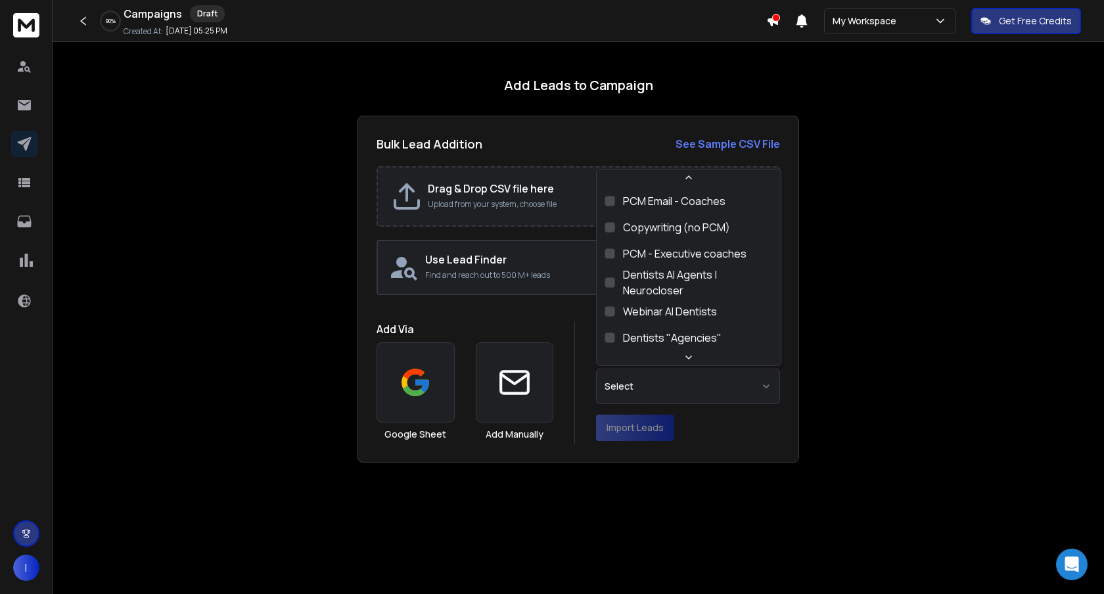
scroll to position [136, 0]
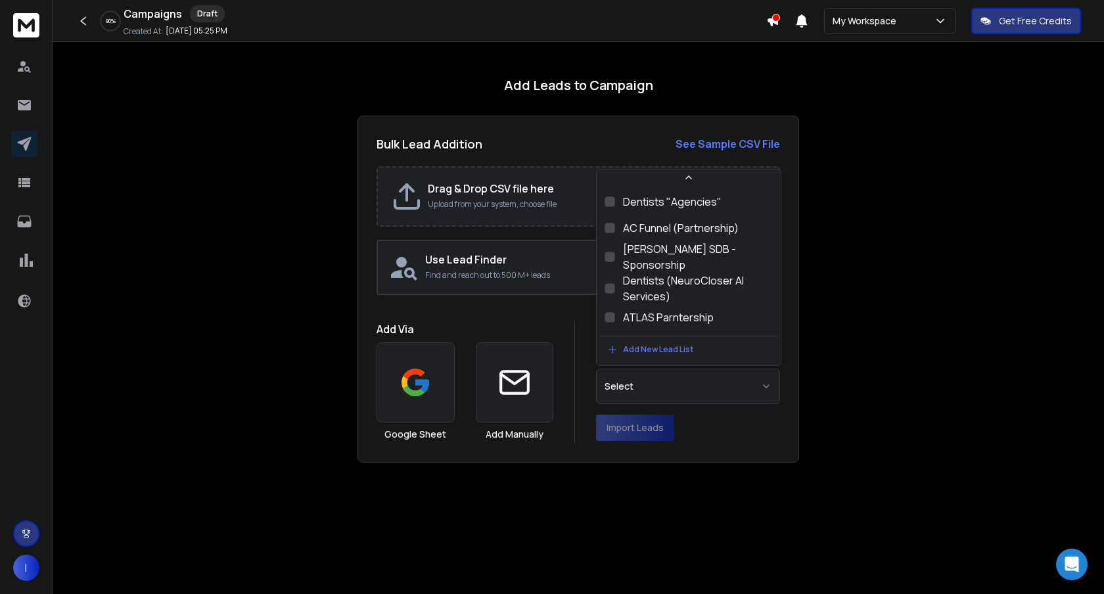
click at [607, 316] on button "button" at bounding box center [610, 317] width 11 height 11
click at [685, 428] on div "Select the lead List you would like to add? ATLAS Parntership Import Leads" at bounding box center [688, 394] width 184 height 93
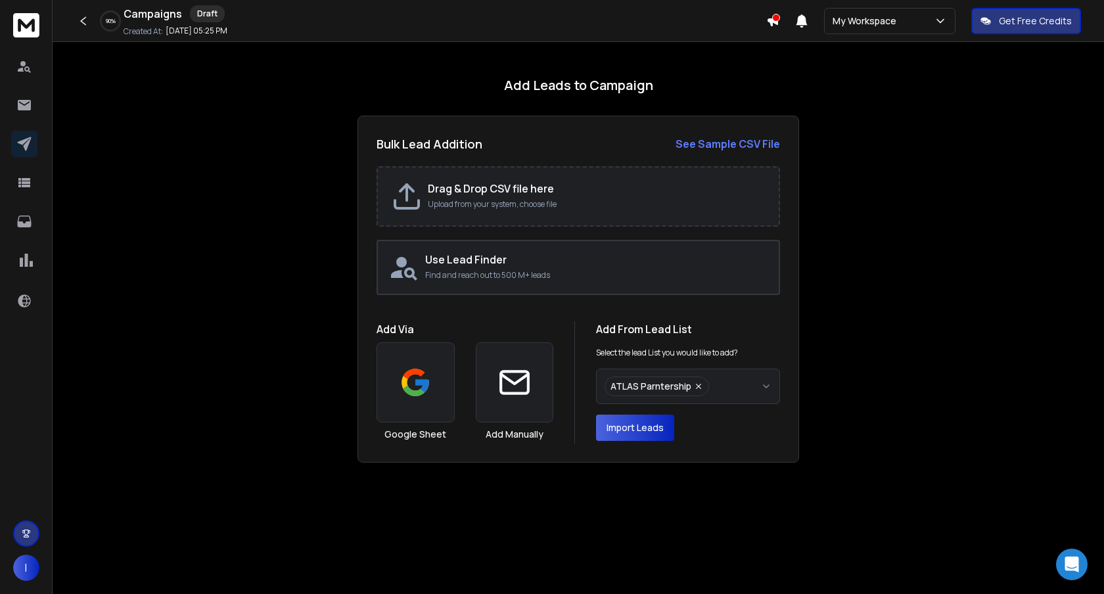
click at [662, 428] on button "Import Leads" at bounding box center [635, 428] width 78 height 26
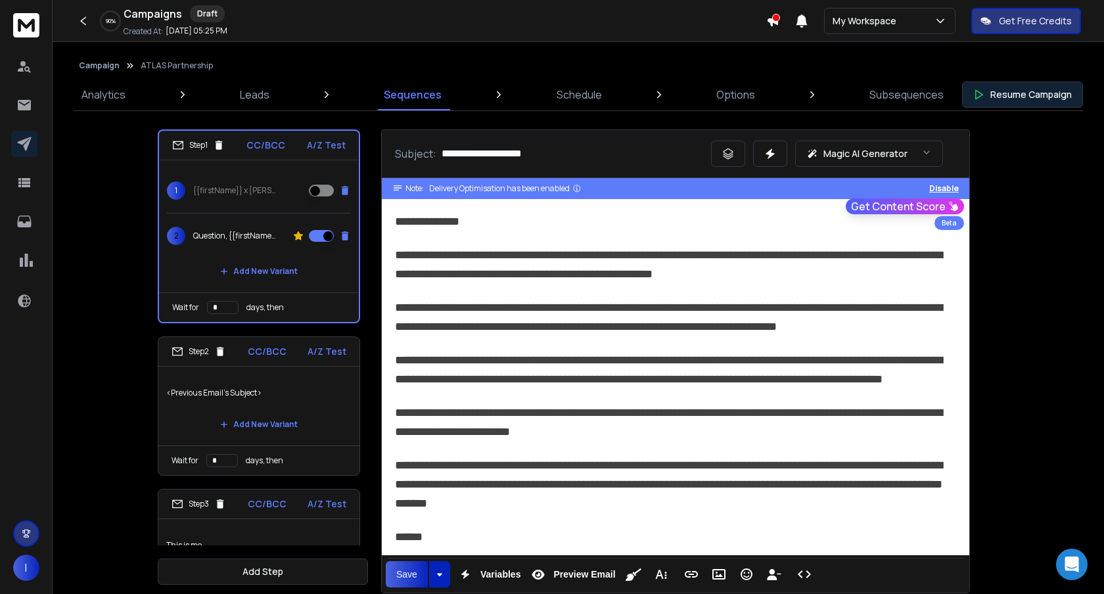
click at [1012, 92] on button "Resume Campaign" at bounding box center [1022, 94] width 121 height 26
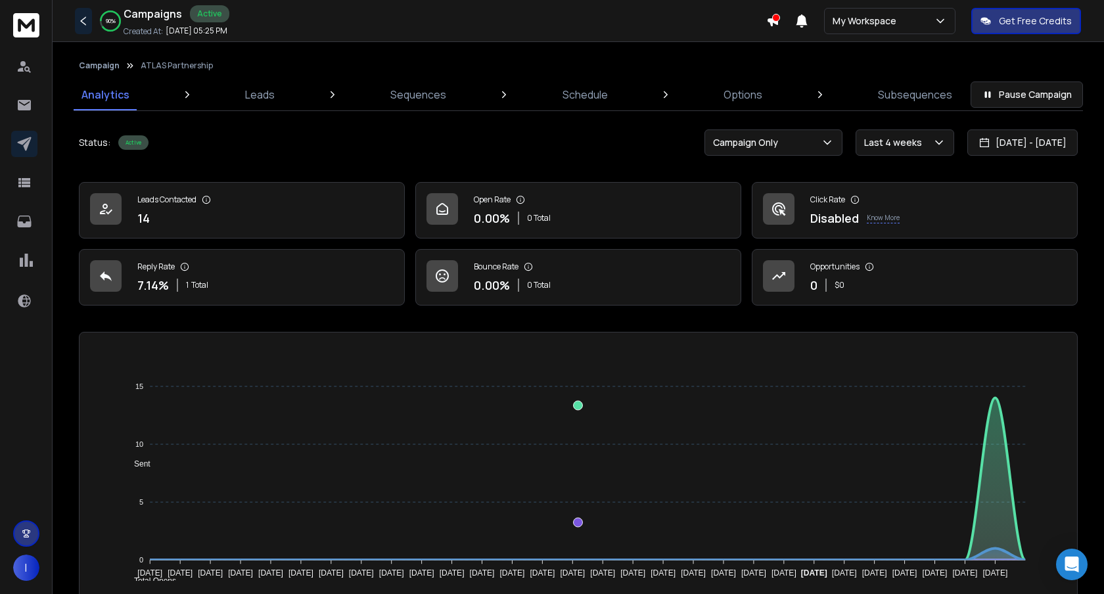
click at [83, 26] on button at bounding box center [83, 21] width 17 height 26
